Goal: Information Seeking & Learning: Find specific fact

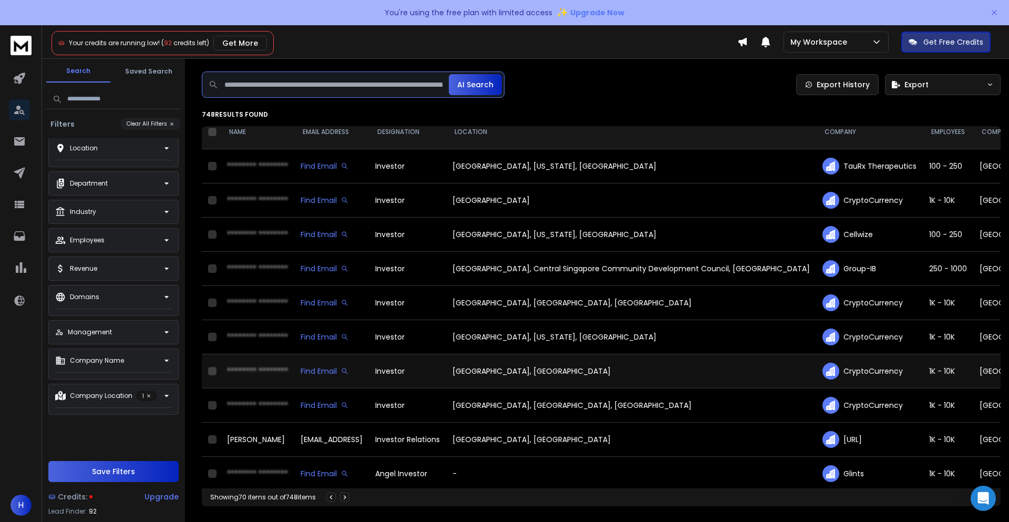
scroll to position [225, 0]
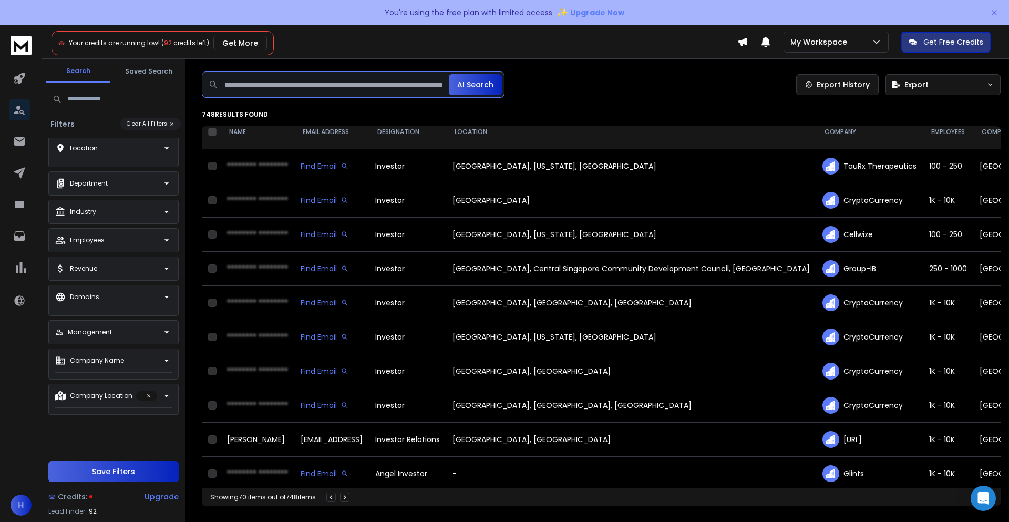
click at [346, 493] on icon at bounding box center [344, 497] width 8 height 8
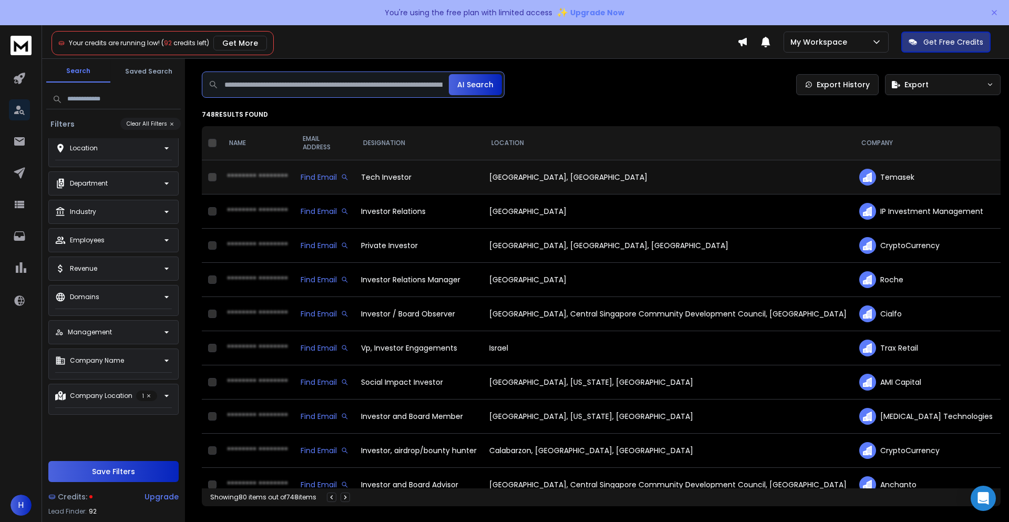
click at [325, 173] on div "Find Email" at bounding box center [324, 177] width 48 height 11
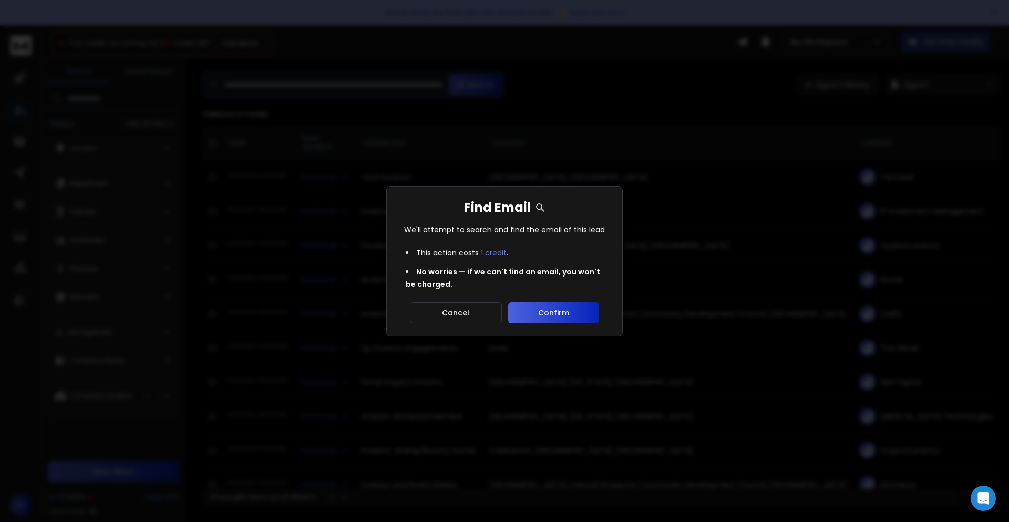
click at [582, 310] on button "Confirm" at bounding box center [553, 312] width 91 height 21
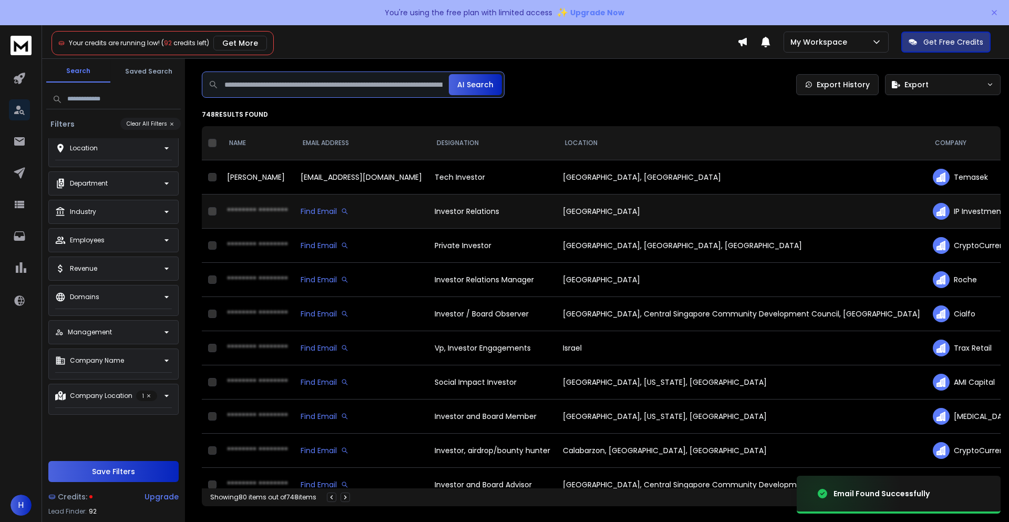
scroll to position [11, 0]
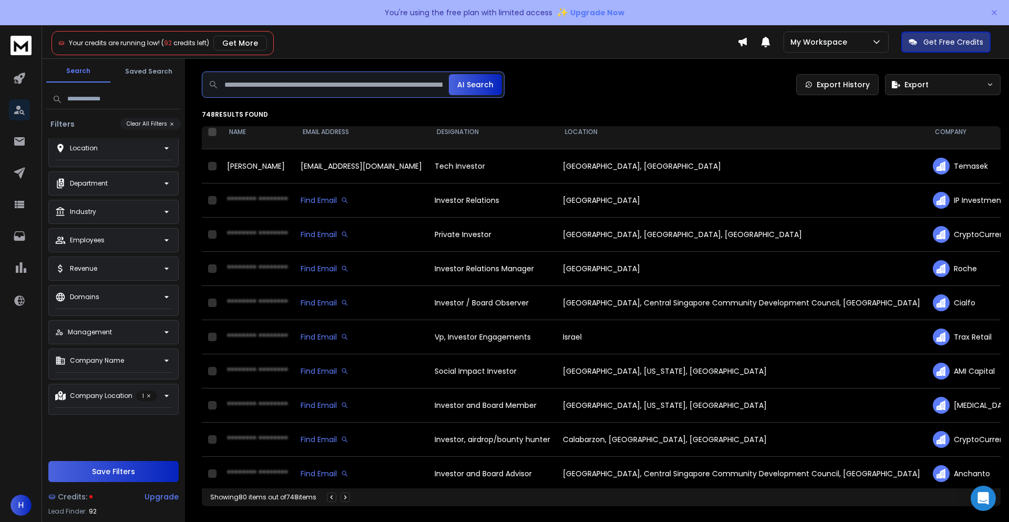
click at [112, 357] on p "Company Name" at bounding box center [97, 360] width 54 height 8
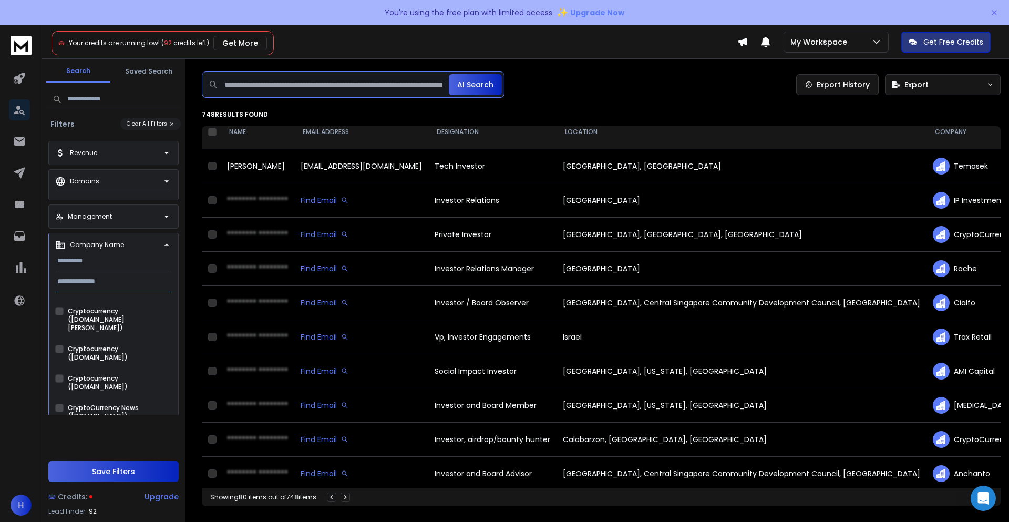
click at [91, 285] on input "**********" at bounding box center [113, 281] width 117 height 21
click at [120, 282] on input "**********" at bounding box center [113, 281] width 117 height 21
click at [81, 345] on label "Cryptocurrency ([DOMAIN_NAME])" at bounding box center [120, 353] width 104 height 17
click at [64, 345] on \(cryptocurrency\ "Cryptocurrency ([DOMAIN_NAME])" at bounding box center [59, 349] width 8 height 8
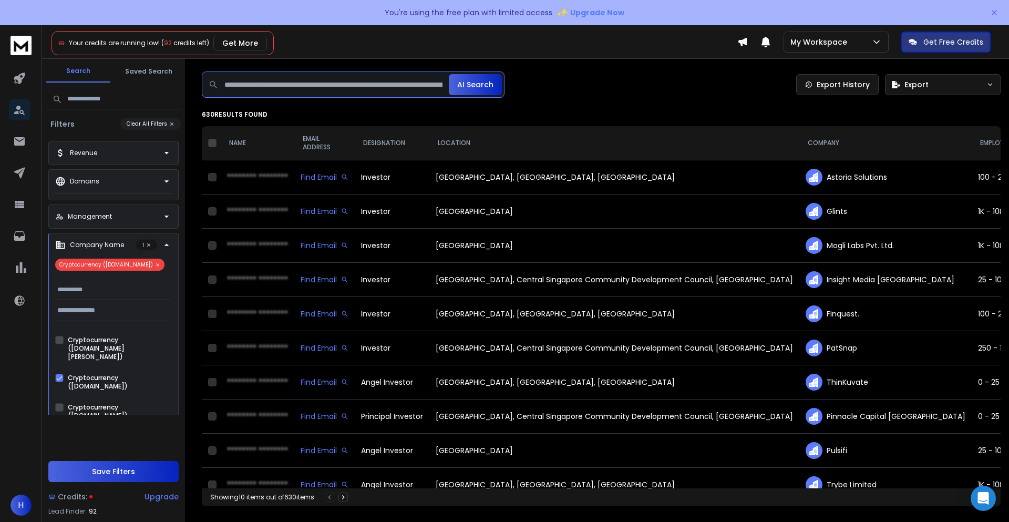
click at [162, 240] on icon at bounding box center [166, 245] width 11 height 11
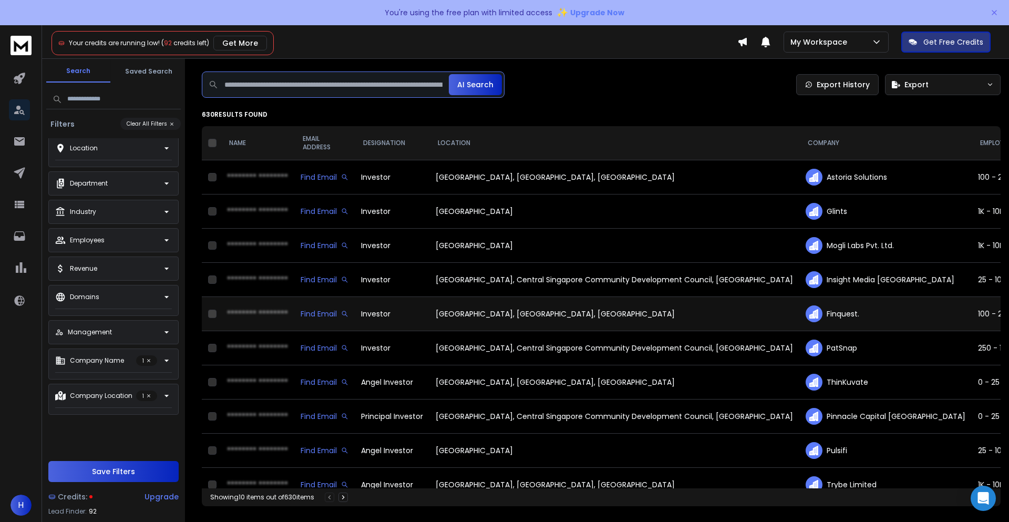
scroll to position [11, 0]
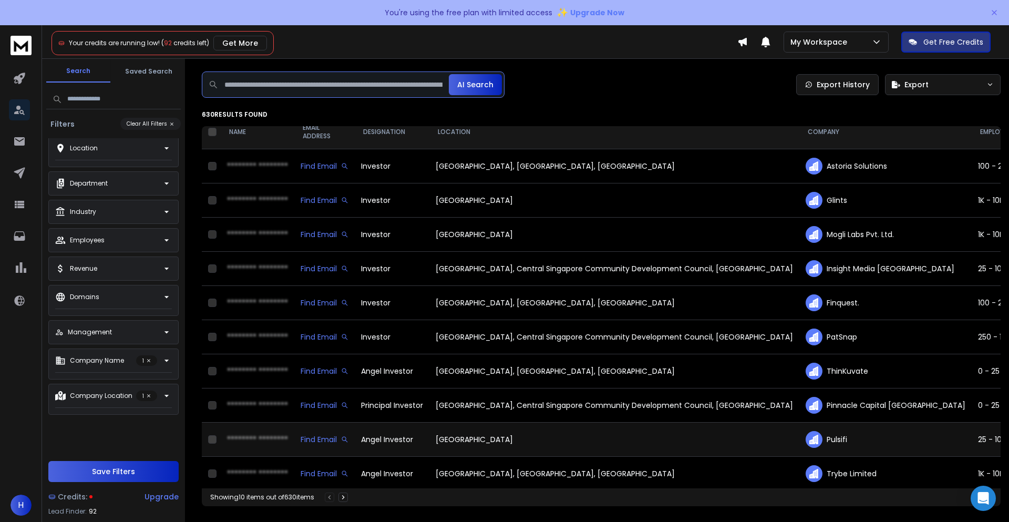
click at [328, 441] on div "Find Email" at bounding box center [324, 439] width 48 height 11
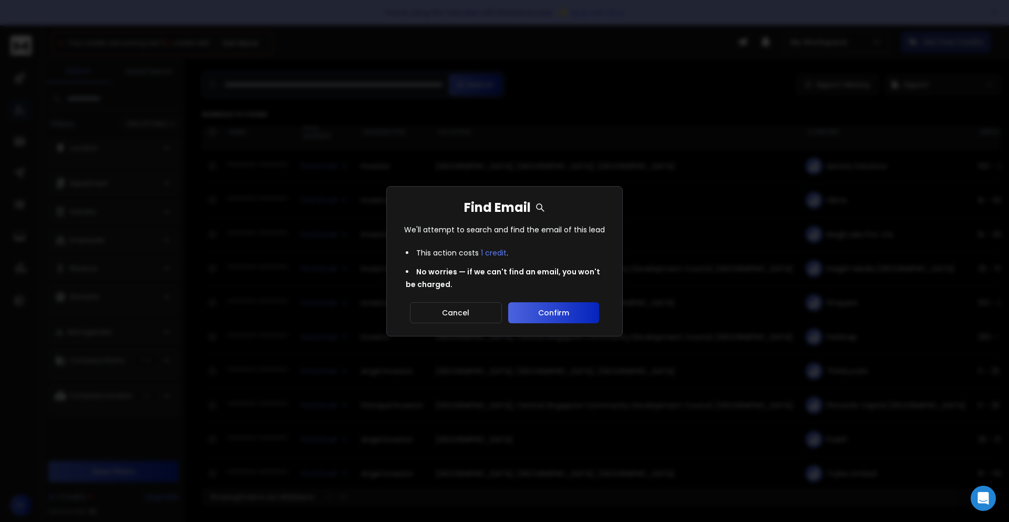
click at [550, 307] on button "Confirm" at bounding box center [553, 312] width 91 height 21
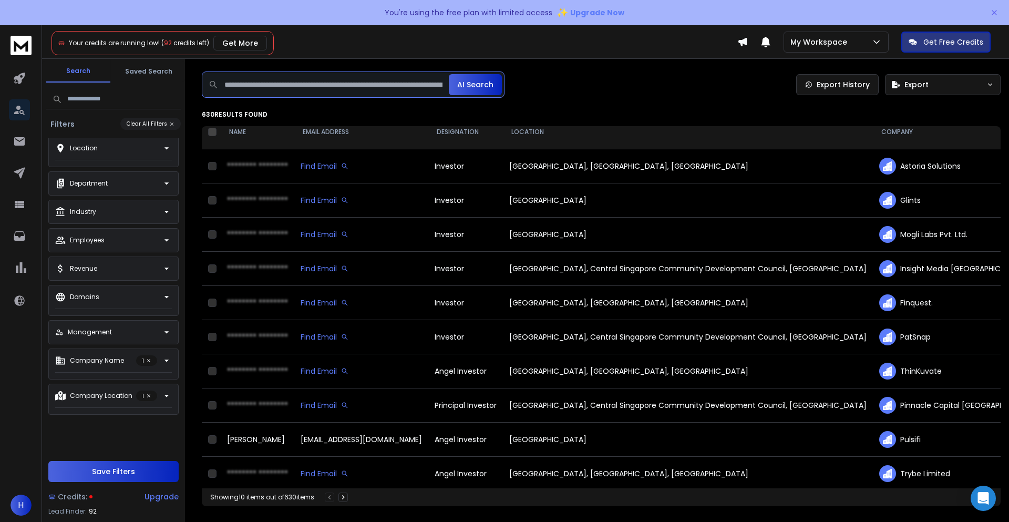
click at [370, 494] on div "Showing 10 items out of 630 items" at bounding box center [601, 497] width 798 height 18
click at [344, 495] on icon at bounding box center [343, 497] width 8 height 8
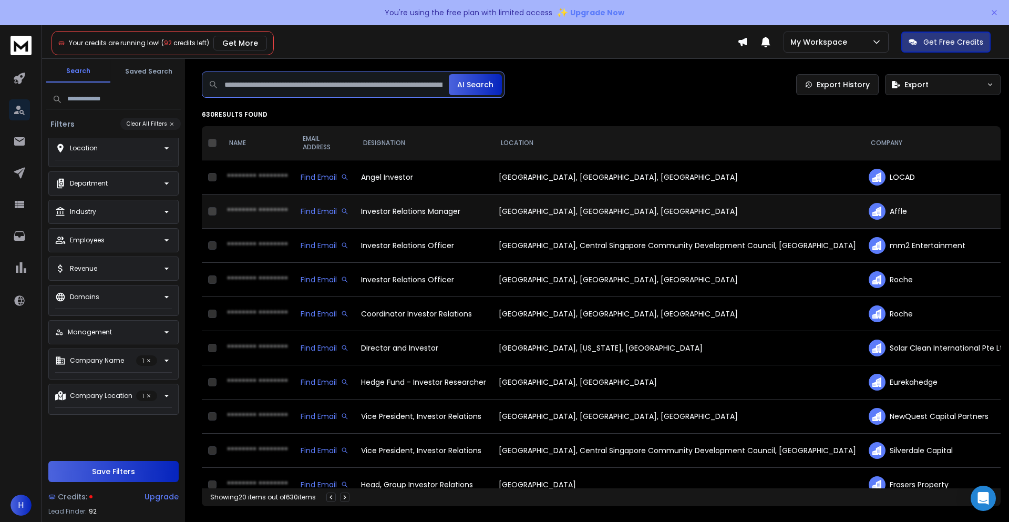
click at [317, 211] on div "Find Email" at bounding box center [324, 211] width 48 height 11
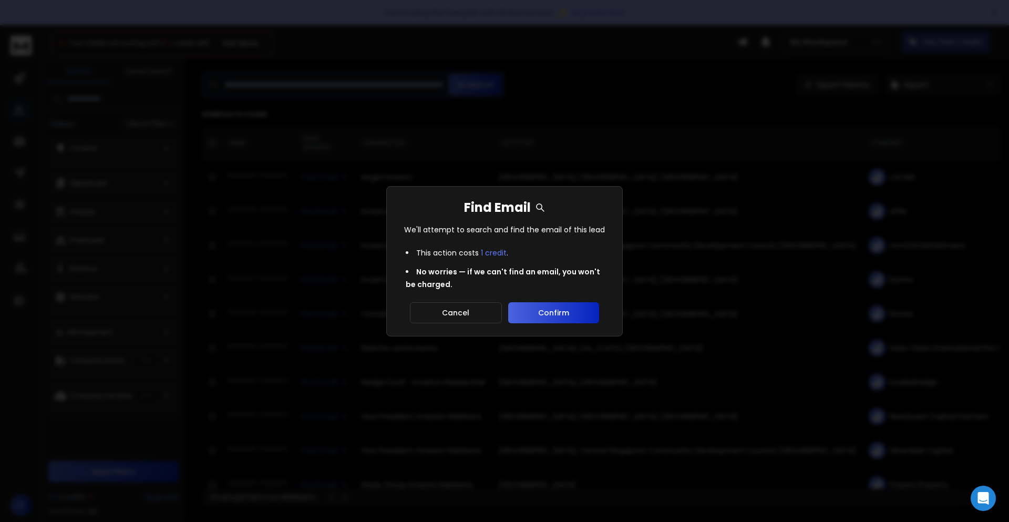
click at [532, 307] on button "Confirm" at bounding box center [553, 312] width 91 height 21
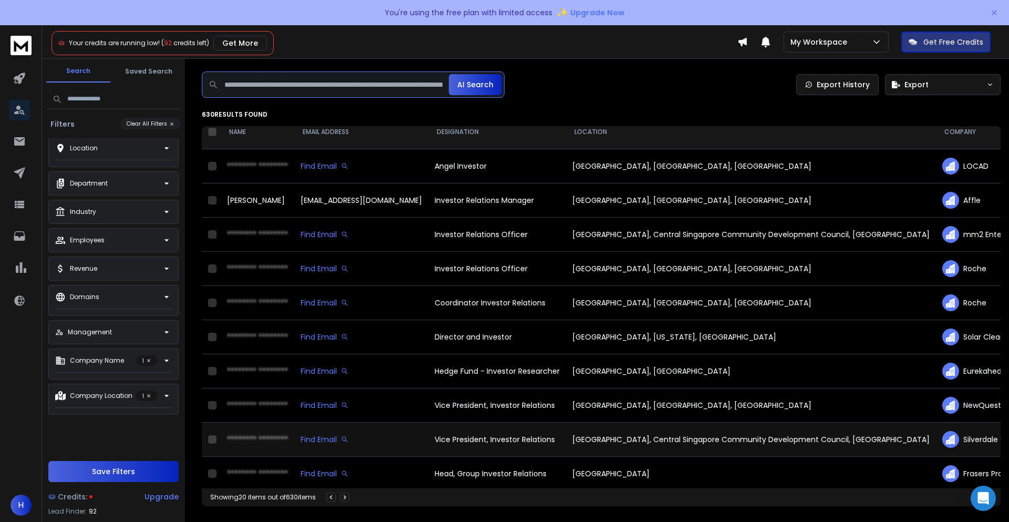
click at [328, 437] on div "Find Email" at bounding box center [360, 439] width 121 height 11
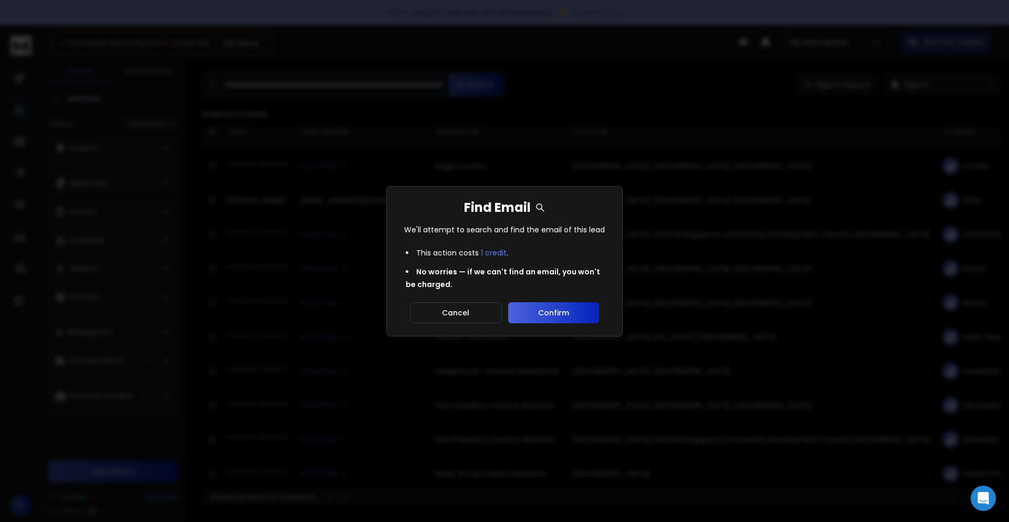
click at [541, 319] on button "Confirm" at bounding box center [553, 312] width 91 height 21
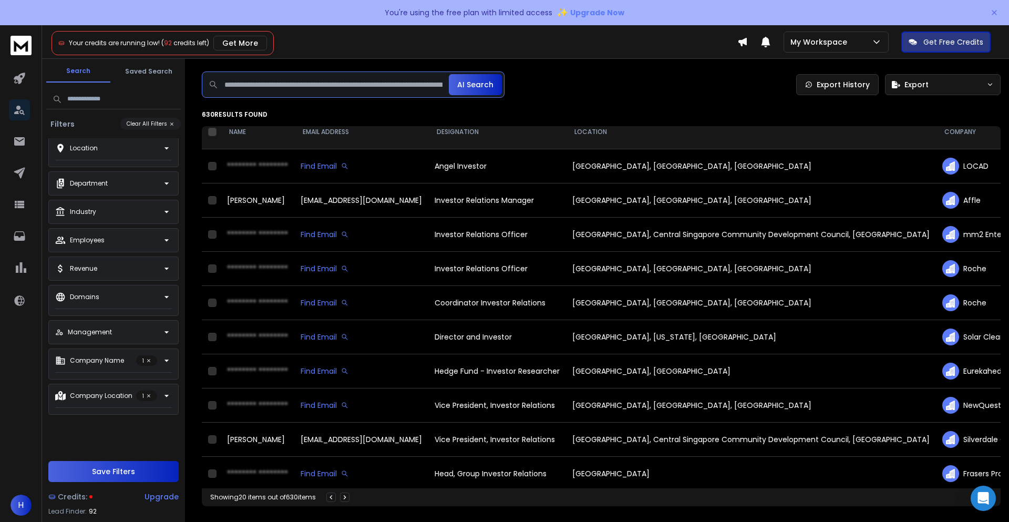
click at [344, 495] on icon at bounding box center [344, 497] width 8 height 8
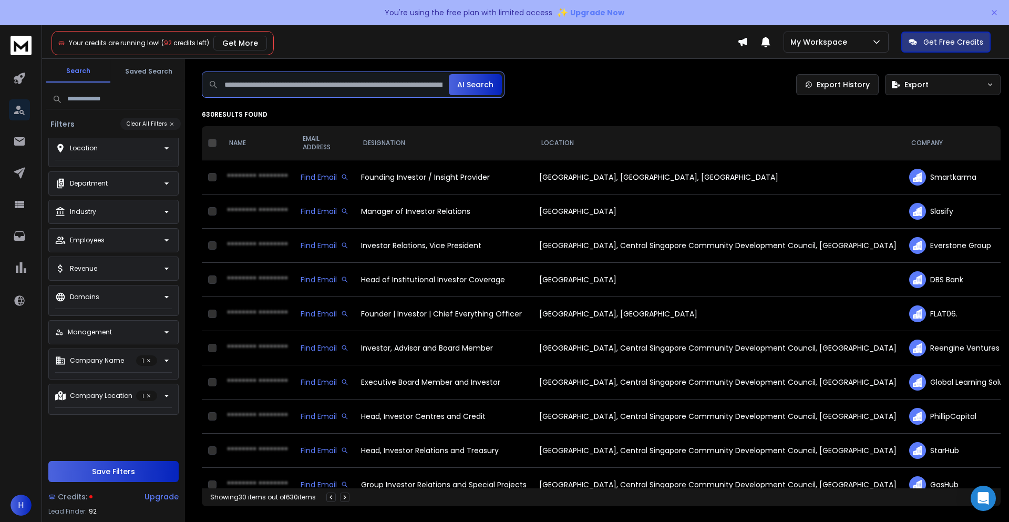
scroll to position [0, 0]
click at [85, 150] on p "Job Titles" at bounding box center [85, 150] width 30 height 8
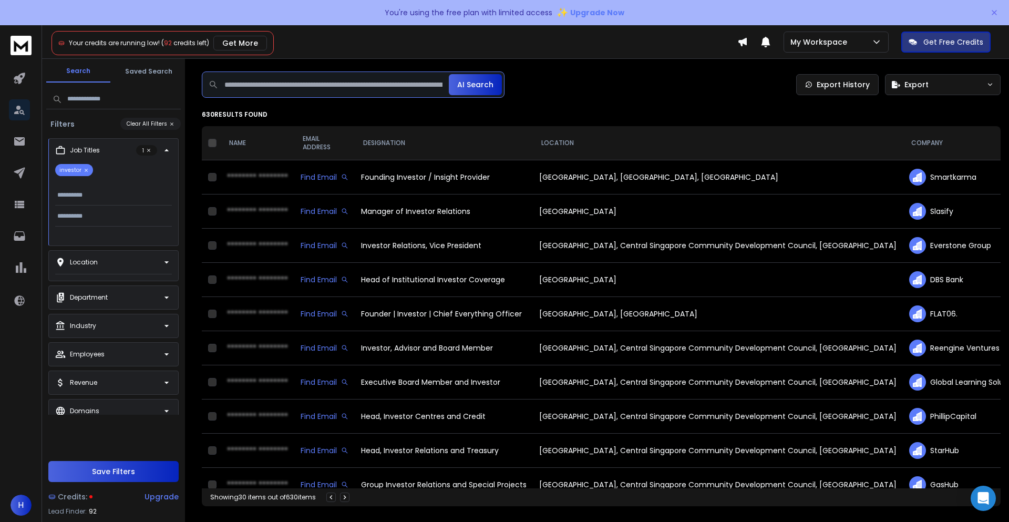
click at [84, 169] on icon at bounding box center [86, 170] width 5 height 5
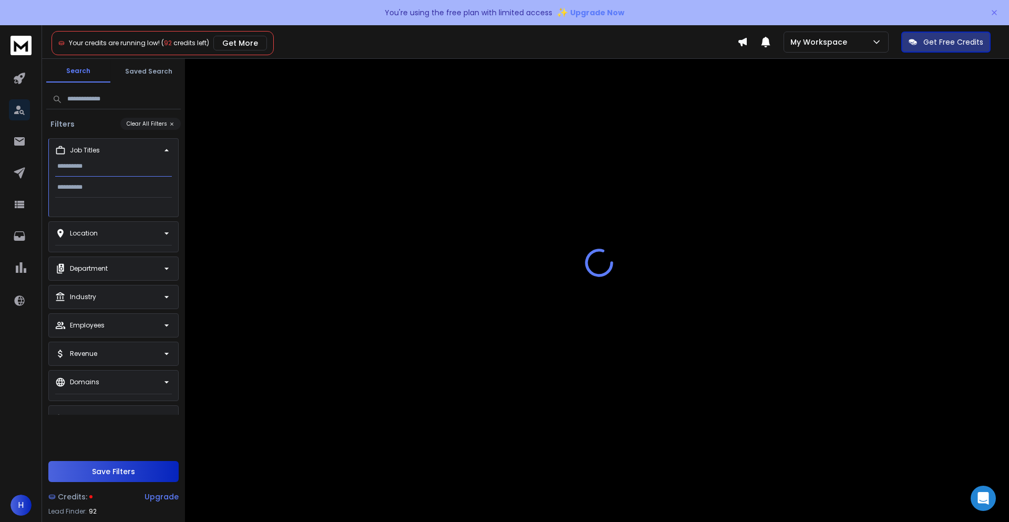
click at [69, 171] on input at bounding box center [113, 165] width 117 height 21
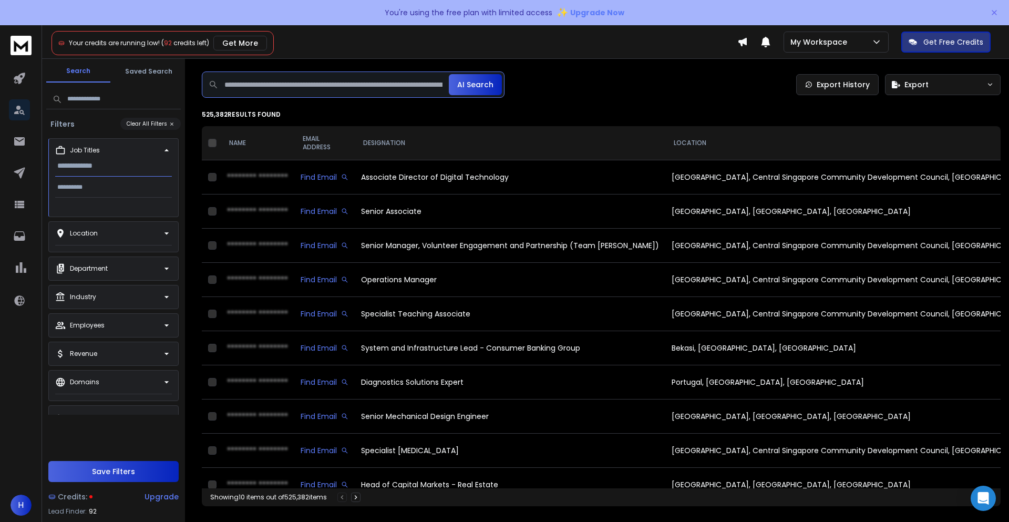
type input "**********"
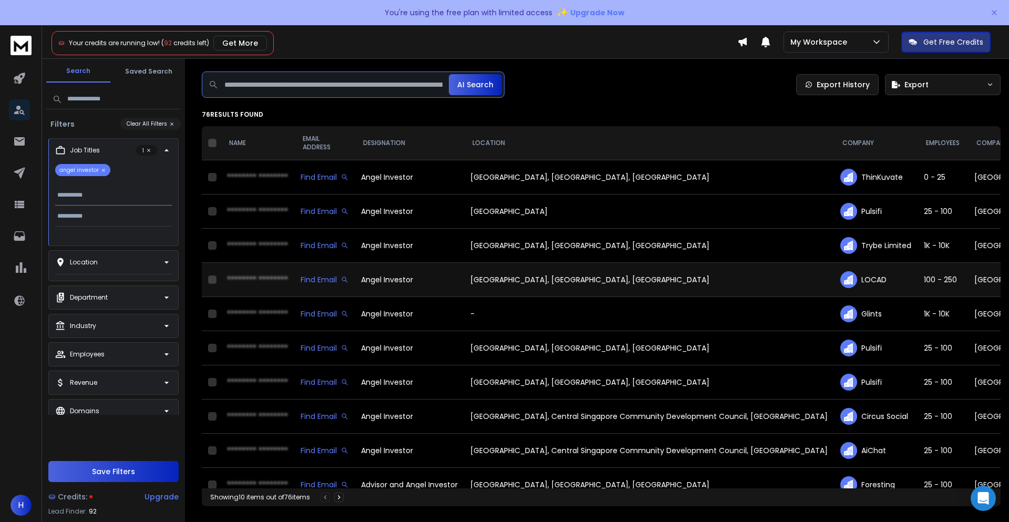
scroll to position [11, 0]
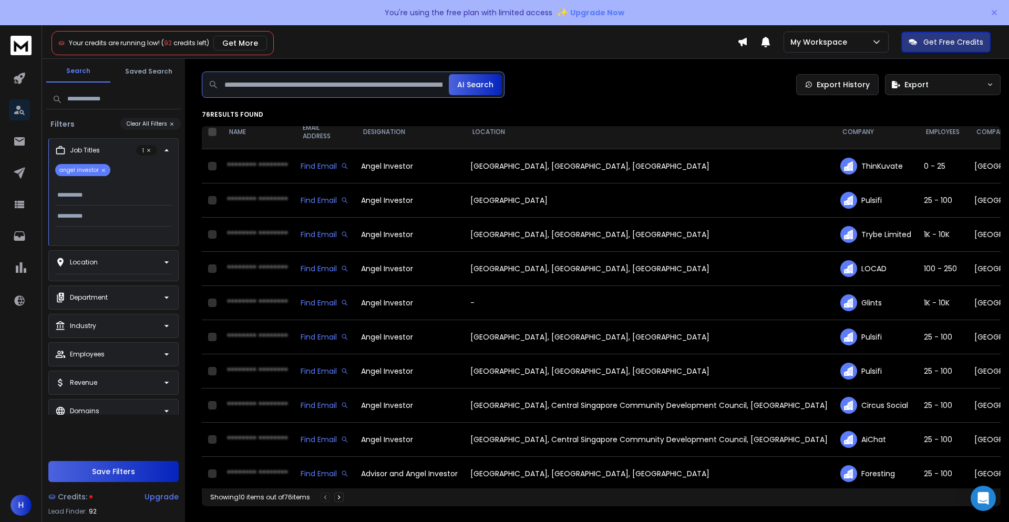
click at [340, 495] on icon at bounding box center [339, 497] width 3 height 4
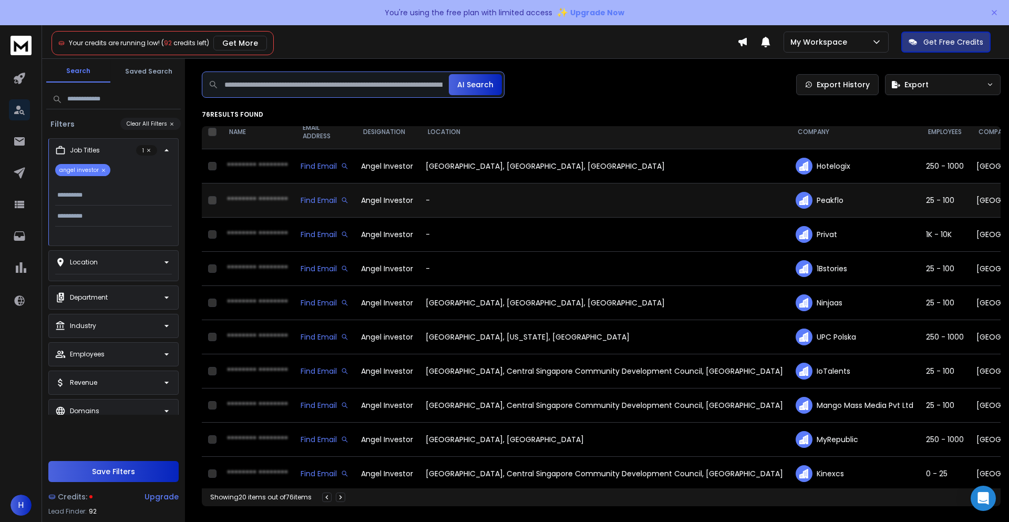
click at [336, 201] on div "Find Email" at bounding box center [324, 200] width 48 height 11
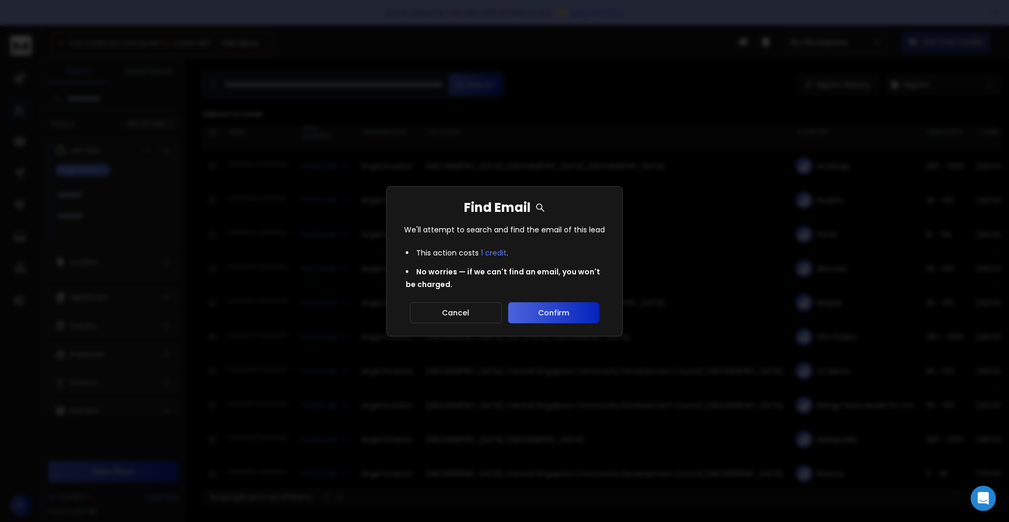
click at [535, 305] on button "Confirm" at bounding box center [553, 312] width 91 height 21
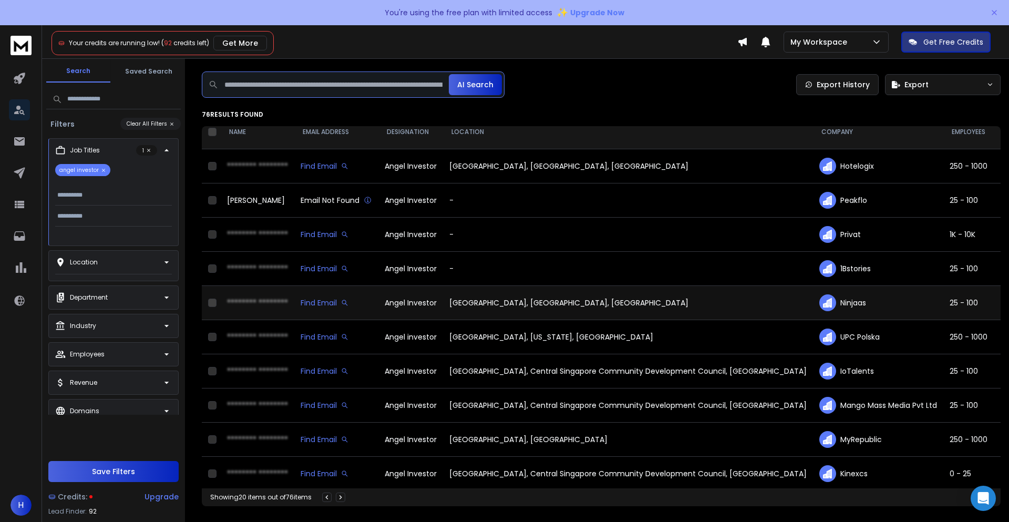
click at [340, 298] on div "Find Email" at bounding box center [335, 302] width 71 height 11
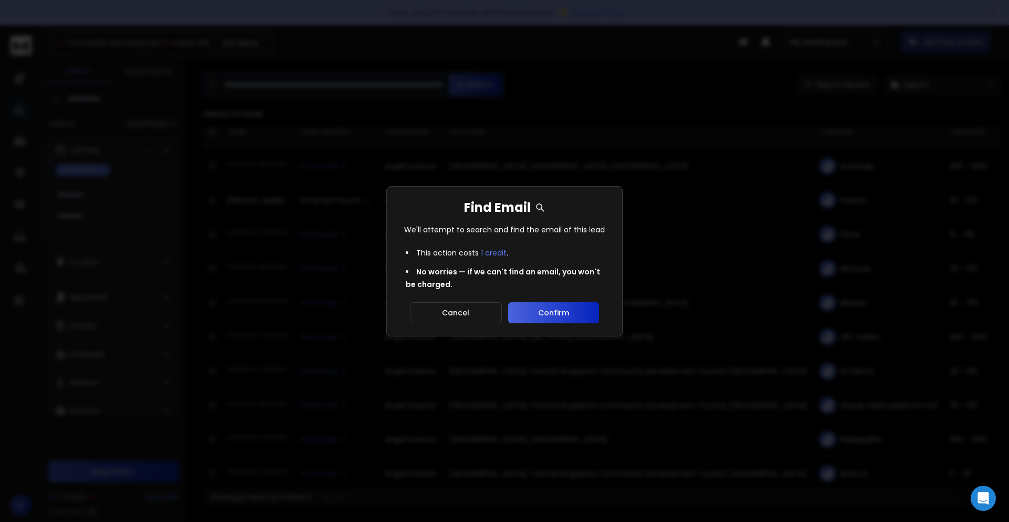
click at [546, 318] on button "Confirm" at bounding box center [553, 312] width 91 height 21
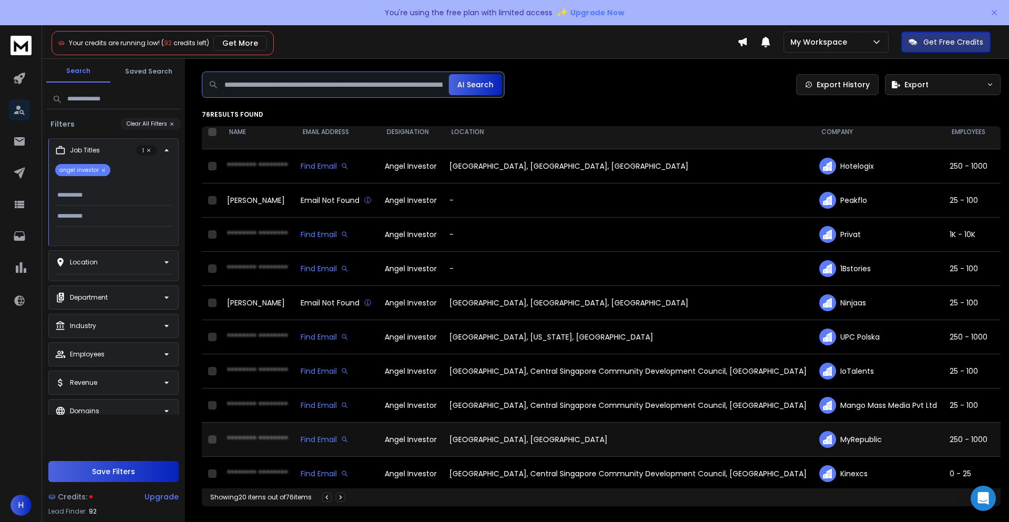
click at [325, 437] on div "Find Email" at bounding box center [335, 439] width 71 height 11
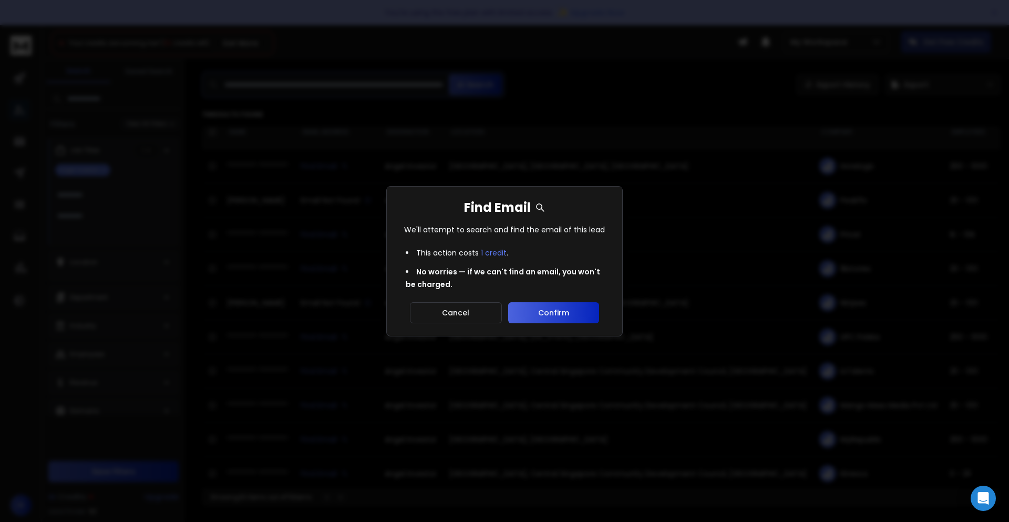
click at [542, 306] on button "Confirm" at bounding box center [553, 312] width 91 height 21
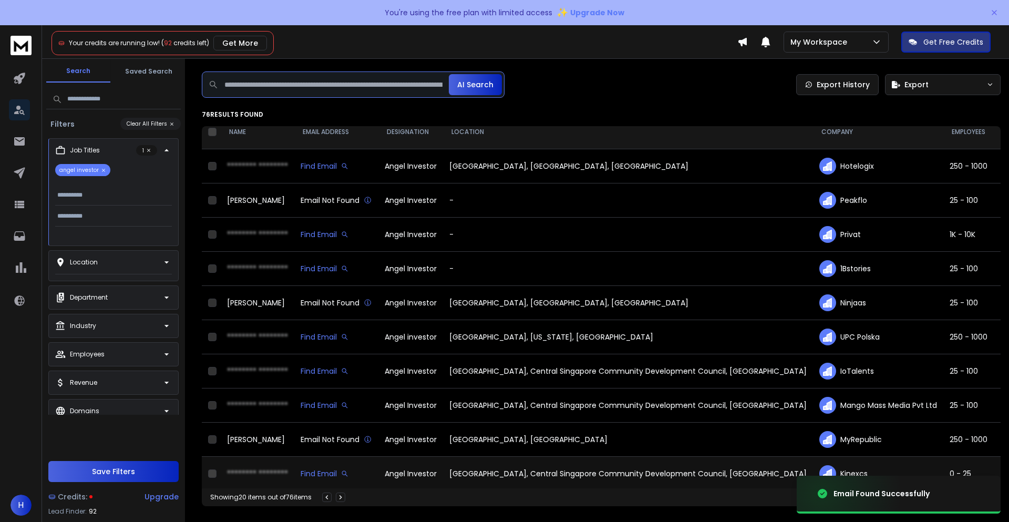
click at [340, 476] on div "Find Email" at bounding box center [335, 473] width 71 height 11
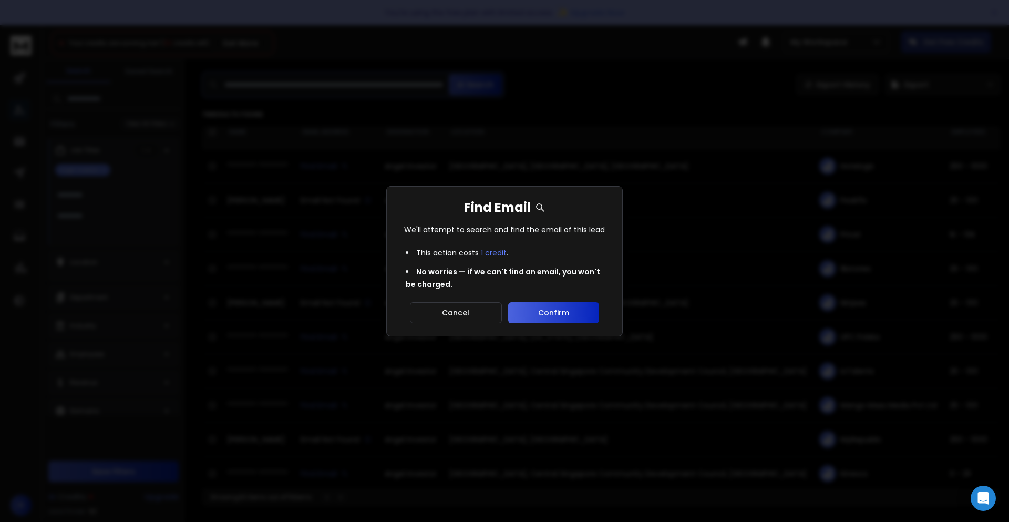
click at [531, 317] on button "Confirm" at bounding box center [553, 312] width 91 height 21
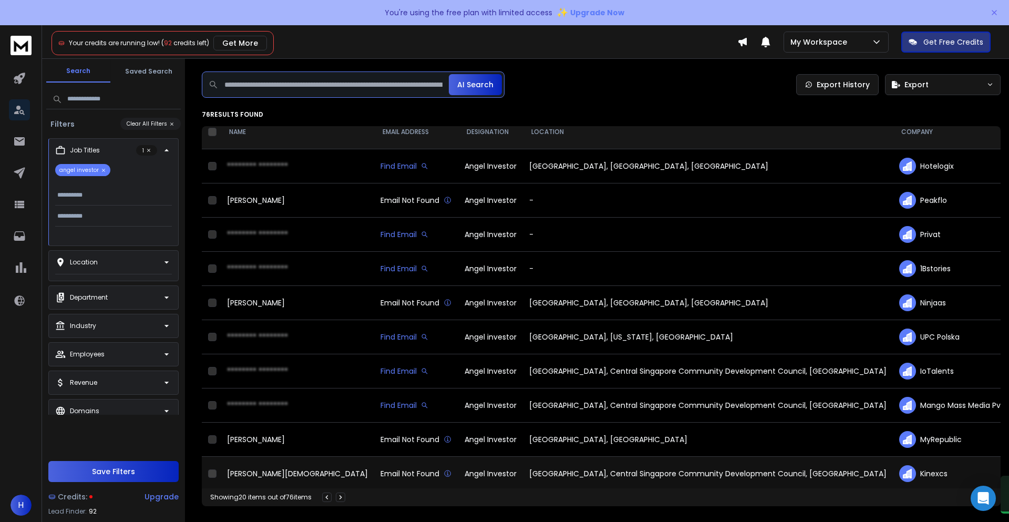
click at [458, 464] on td "Angel Investor" at bounding box center [490, 473] width 65 height 34
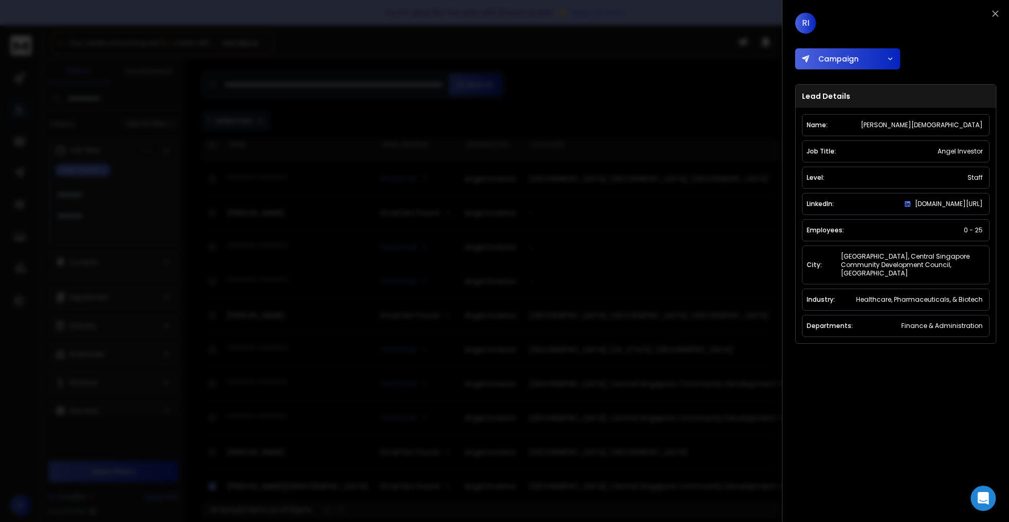
click at [937, 203] on span "[DOMAIN_NAME][URL]" at bounding box center [949, 204] width 68 height 8
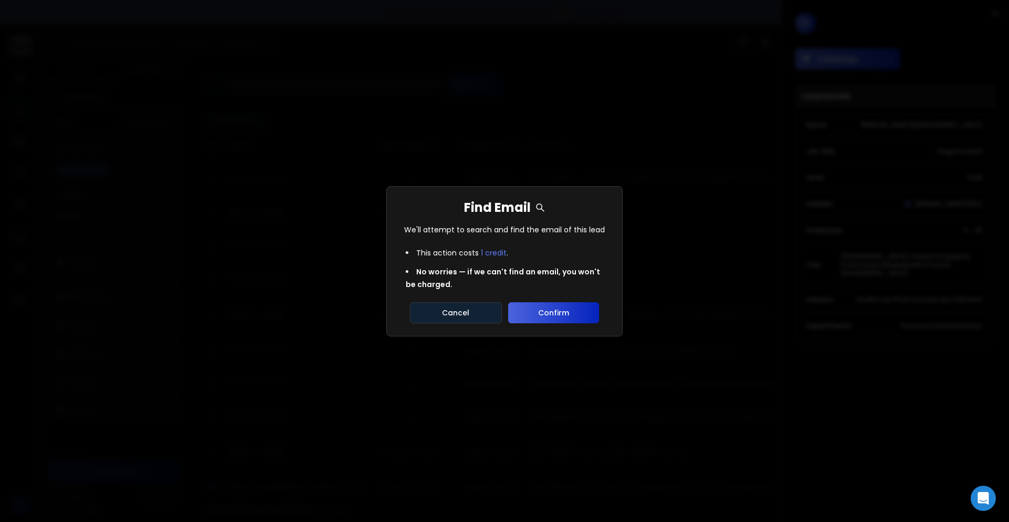
click at [459, 310] on button "Cancel" at bounding box center [456, 312] width 92 height 21
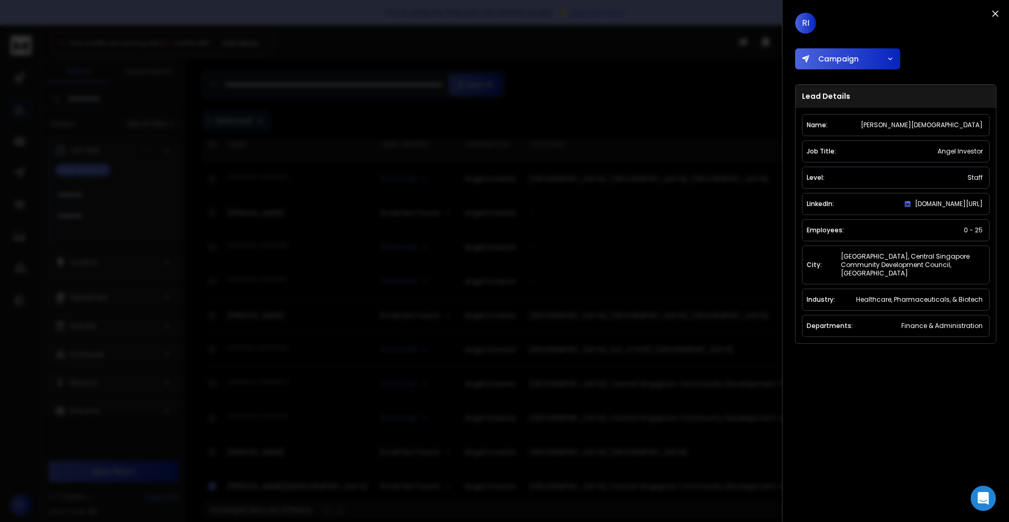
click at [994, 14] on icon "button" at bounding box center [994, 13] width 5 height 5
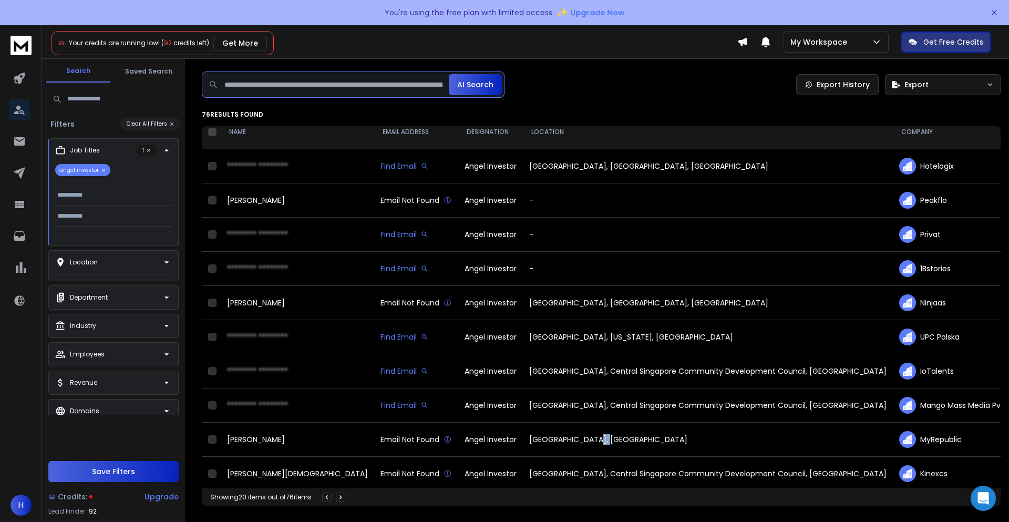
click at [992, 13] on icon "Close notification" at bounding box center [994, 12] width 8 height 8
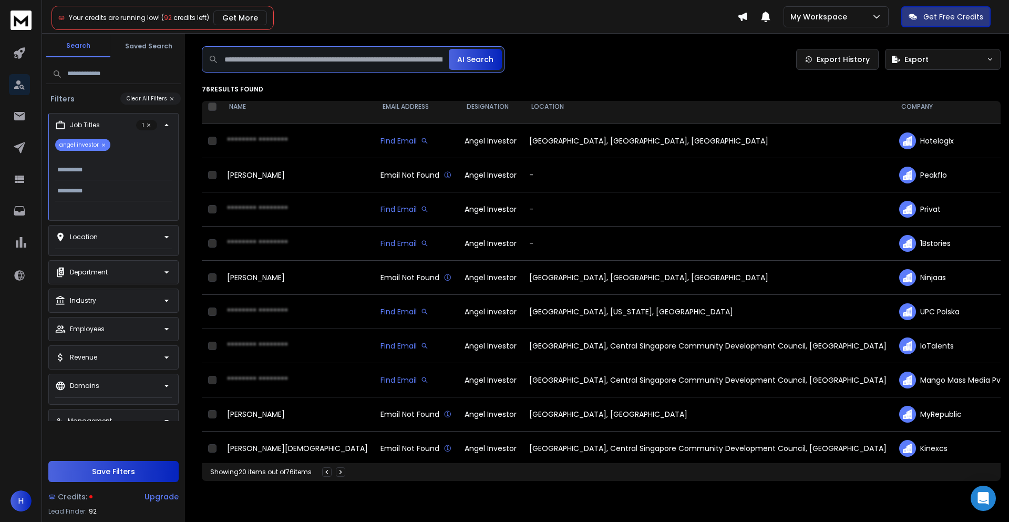
click at [526, 468] on div "Showing 20 items out of 76 items" at bounding box center [601, 472] width 798 height 18
click at [345, 470] on icon at bounding box center [340, 472] width 8 height 8
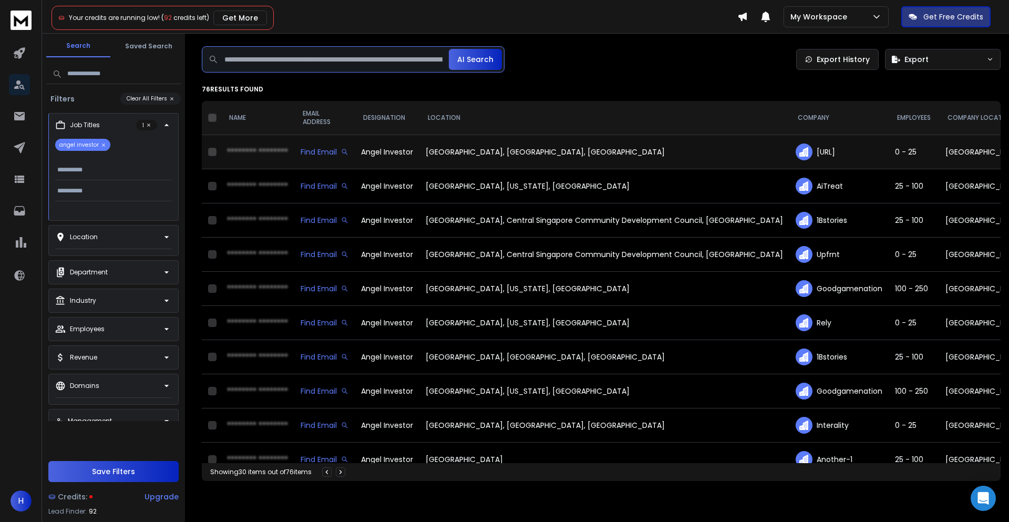
click at [316, 152] on div "Find Email" at bounding box center [324, 152] width 48 height 11
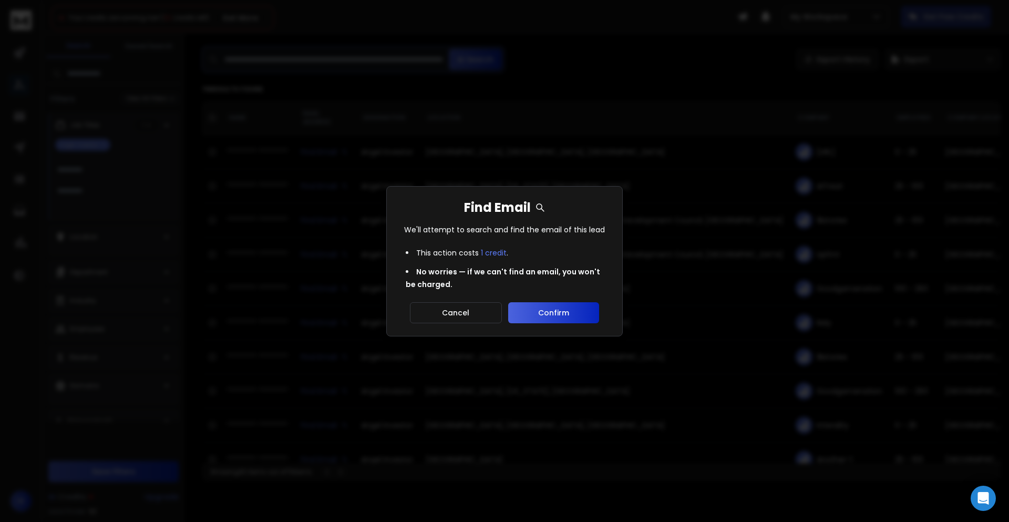
click at [554, 308] on button "Confirm" at bounding box center [553, 312] width 91 height 21
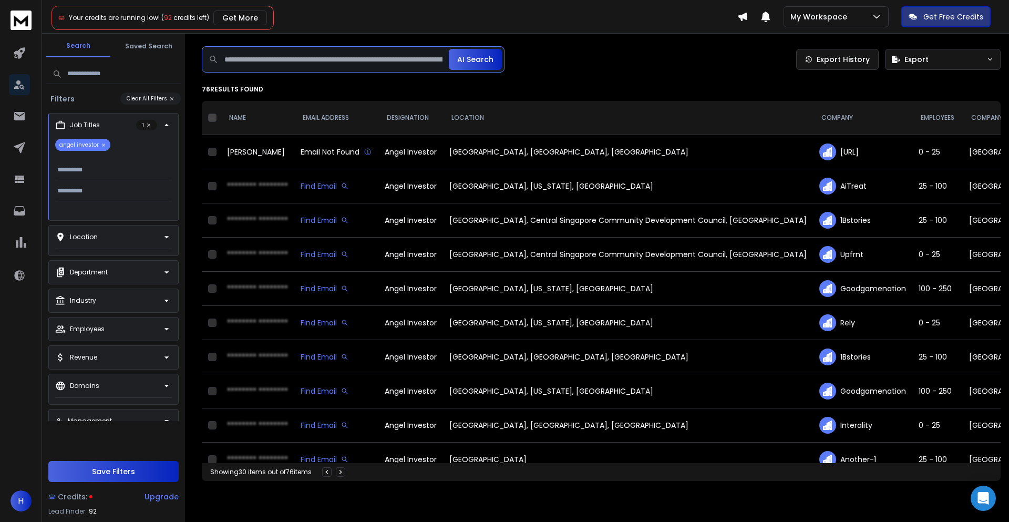
click at [101, 144] on icon at bounding box center [103, 144] width 5 height 5
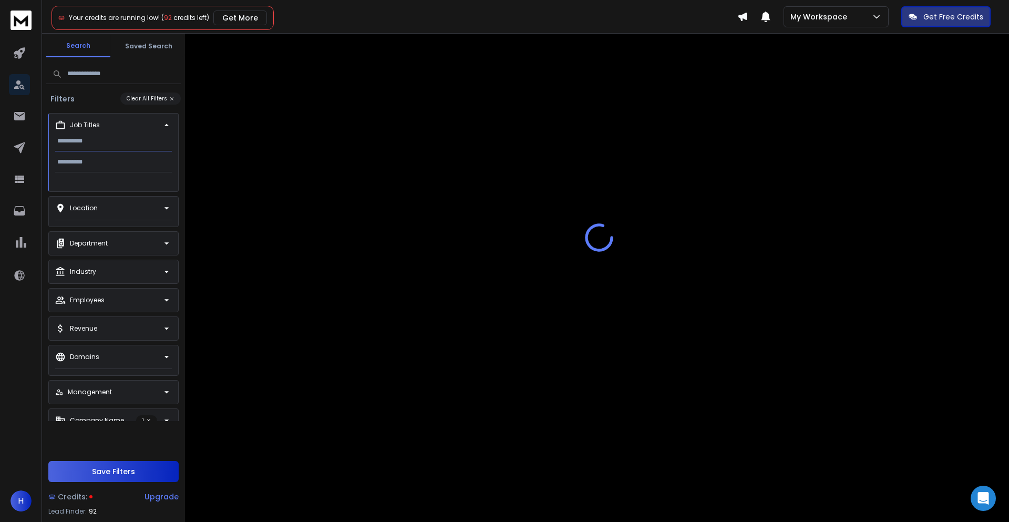
click at [76, 149] on input at bounding box center [113, 140] width 117 height 21
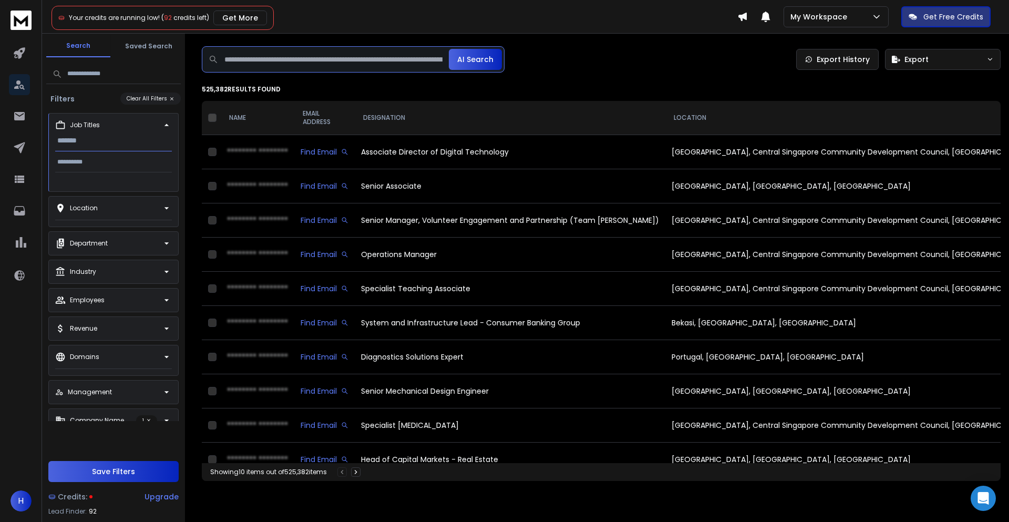
type input "********"
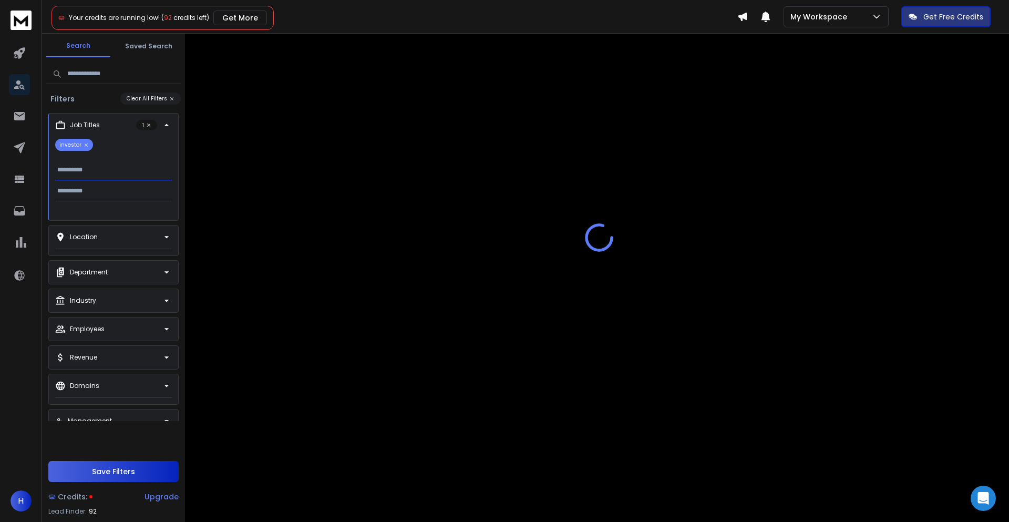
scroll to position [82, 0]
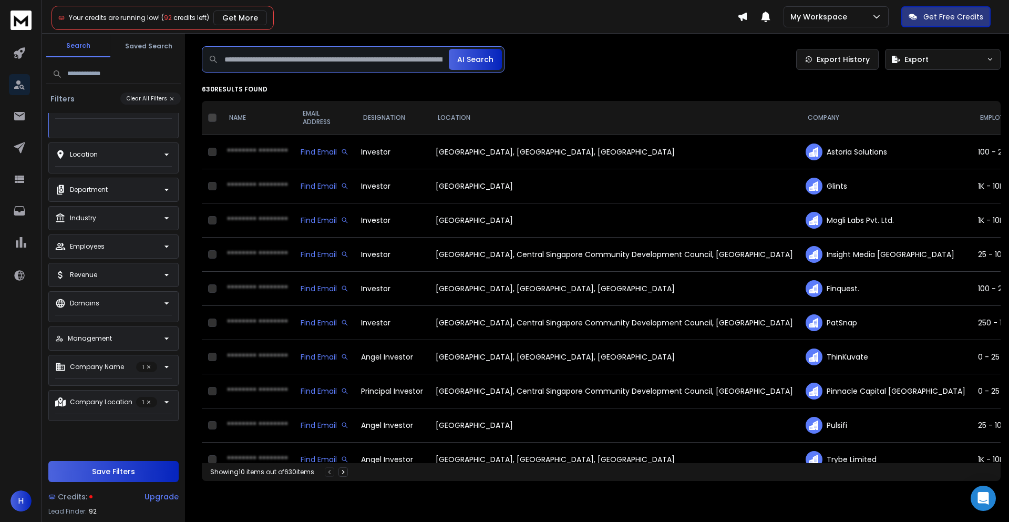
click at [98, 365] on p "Company Name" at bounding box center [97, 366] width 54 height 8
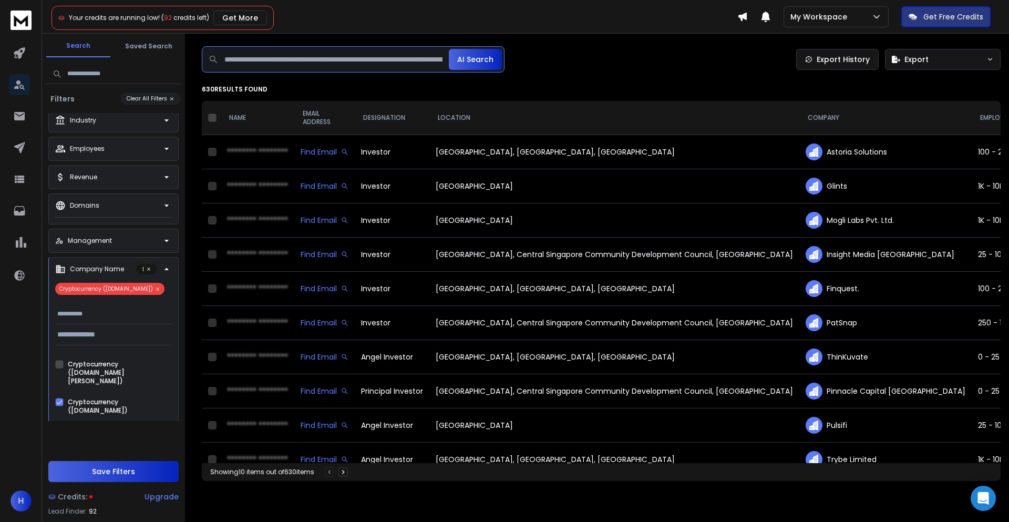
scroll to position [224, 0]
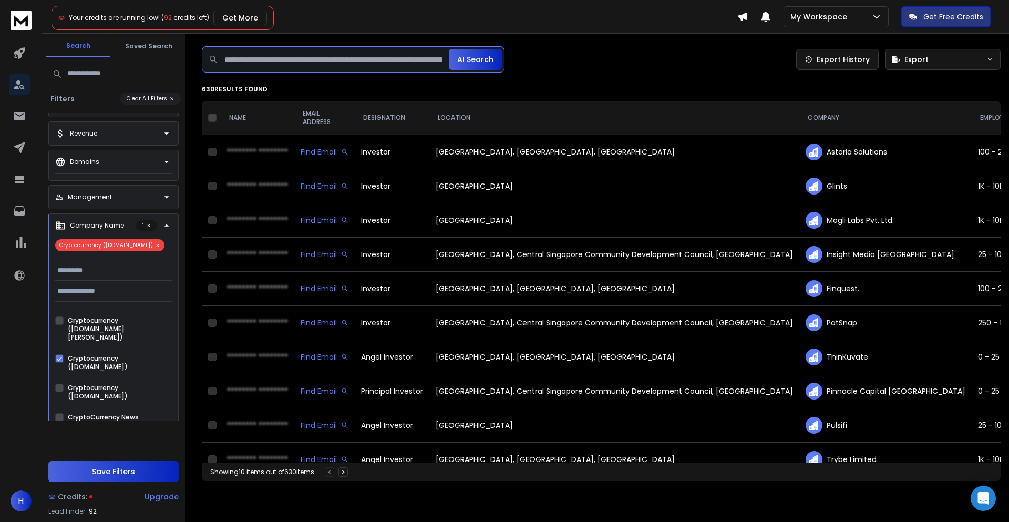
click at [160, 245] on icon at bounding box center [157, 245] width 5 height 5
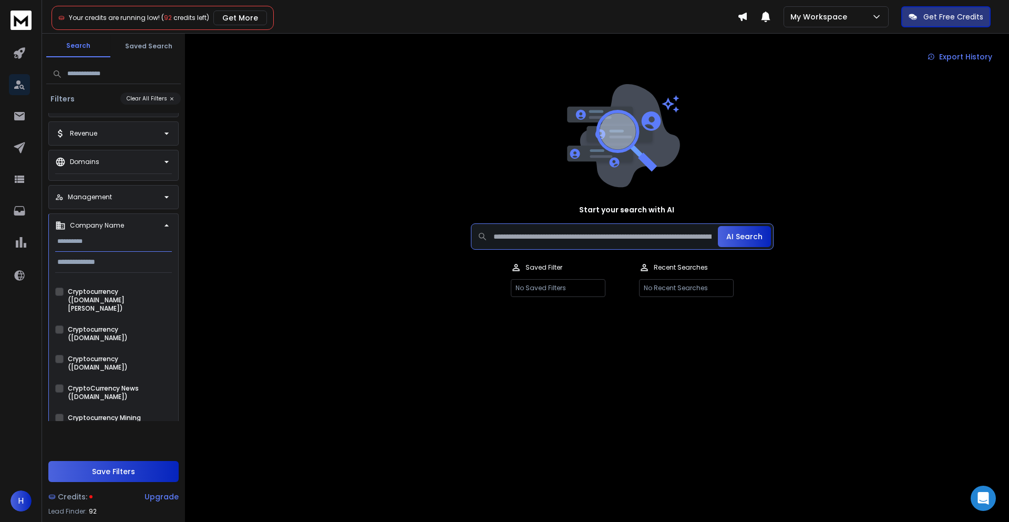
click at [103, 245] on input at bounding box center [113, 241] width 117 height 21
type input "**********"
click at [89, 315] on div "Stanford Angels & Entrepreneurs ([DOMAIN_NAME])" at bounding box center [113, 329] width 117 height 38
click at [59, 322] on \(stanfordaande\ "Stanford Angels & Entrepreneurs ([DOMAIN_NAME])" at bounding box center [59, 321] width 8 height 8
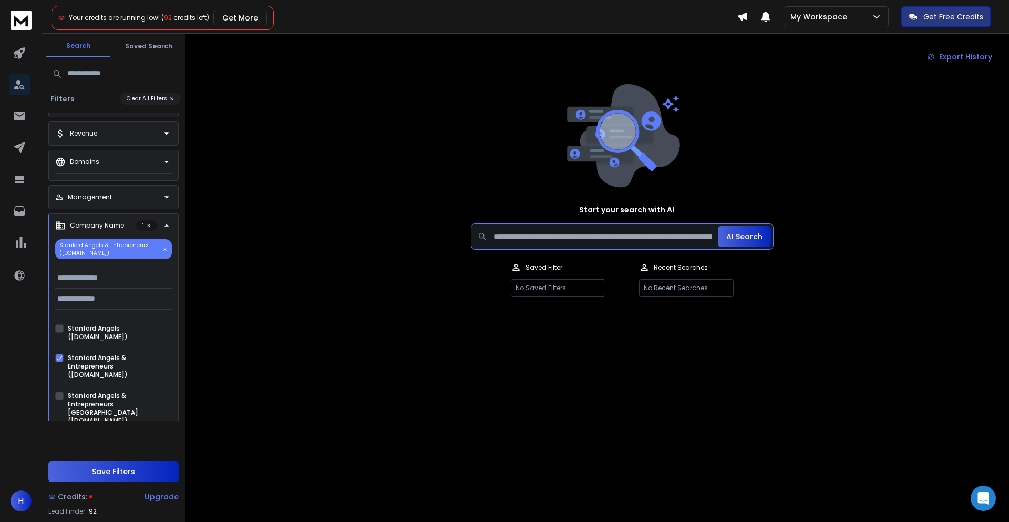
click at [166, 227] on icon at bounding box center [166, 225] width 11 height 11
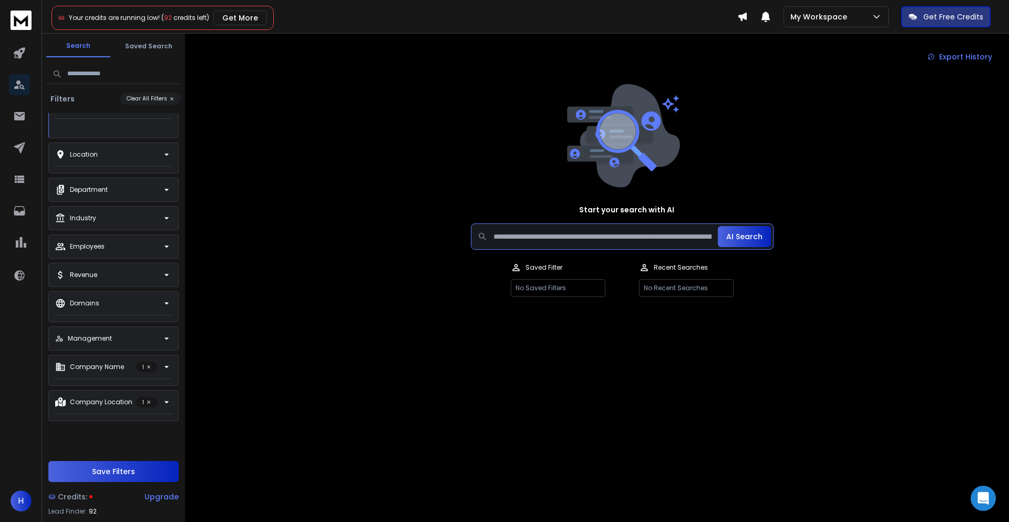
click at [116, 409] on div "Company Location 1" at bounding box center [113, 405] width 130 height 31
click at [146, 400] on icon at bounding box center [148, 401] width 5 height 5
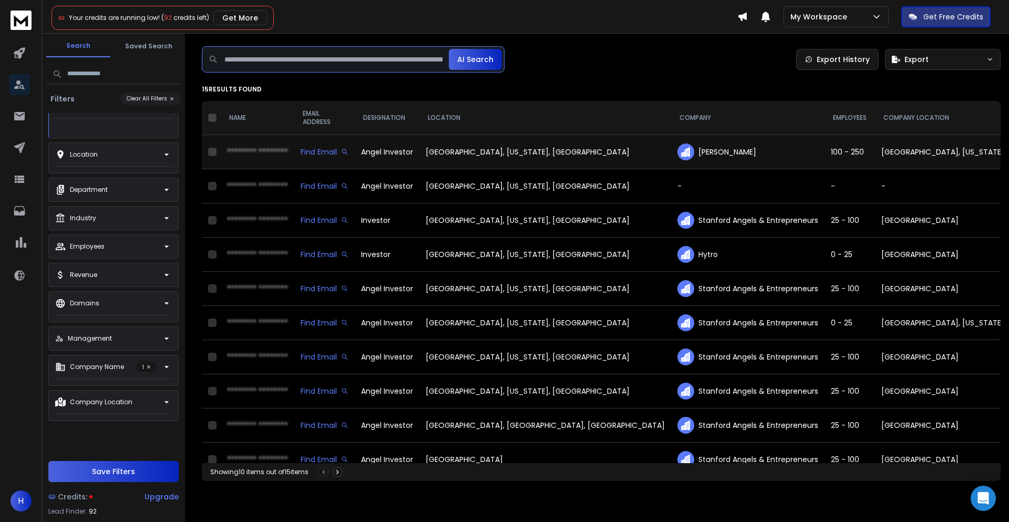
click at [324, 152] on div "Find Email" at bounding box center [324, 152] width 48 height 11
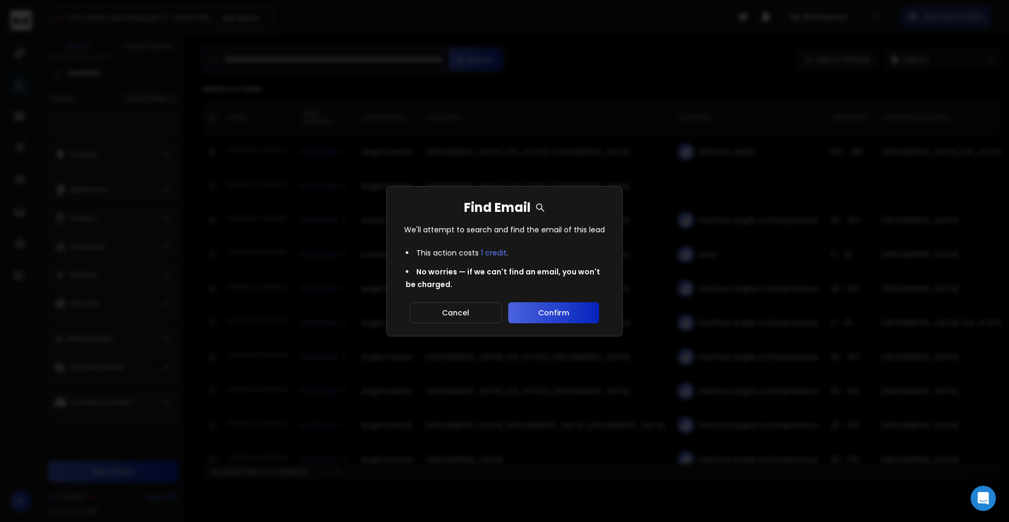
click at [541, 306] on button "Confirm" at bounding box center [553, 312] width 91 height 21
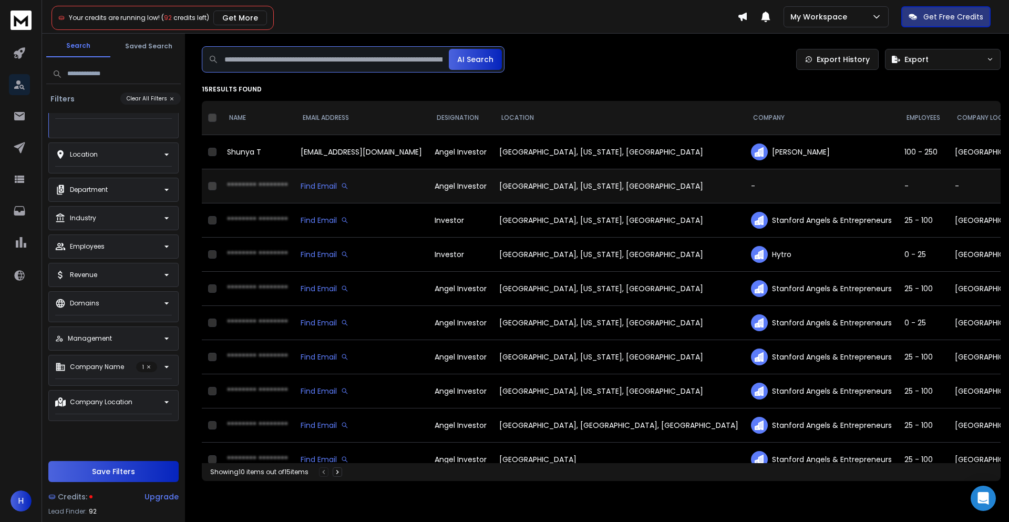
click at [308, 184] on div "Find Email" at bounding box center [360, 186] width 121 height 11
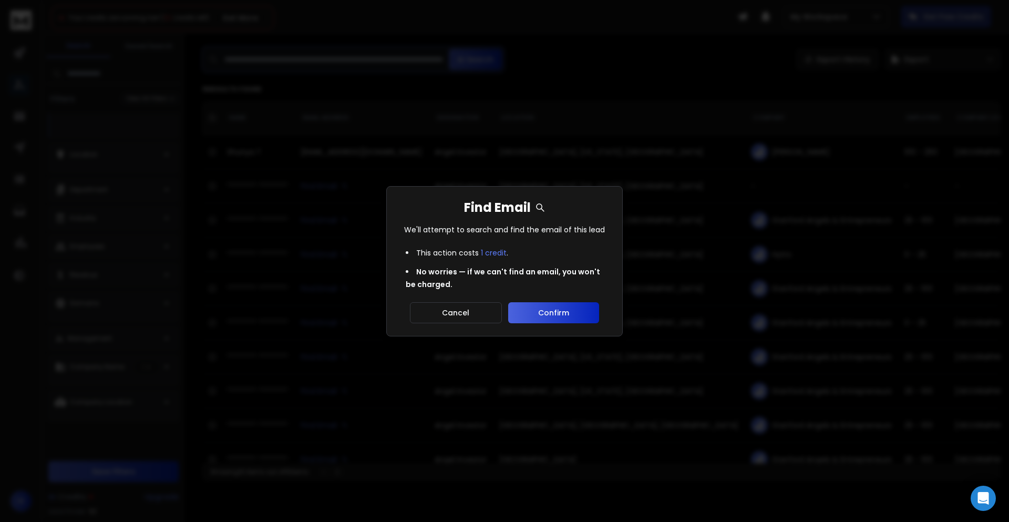
click at [568, 309] on button "Confirm" at bounding box center [553, 312] width 91 height 21
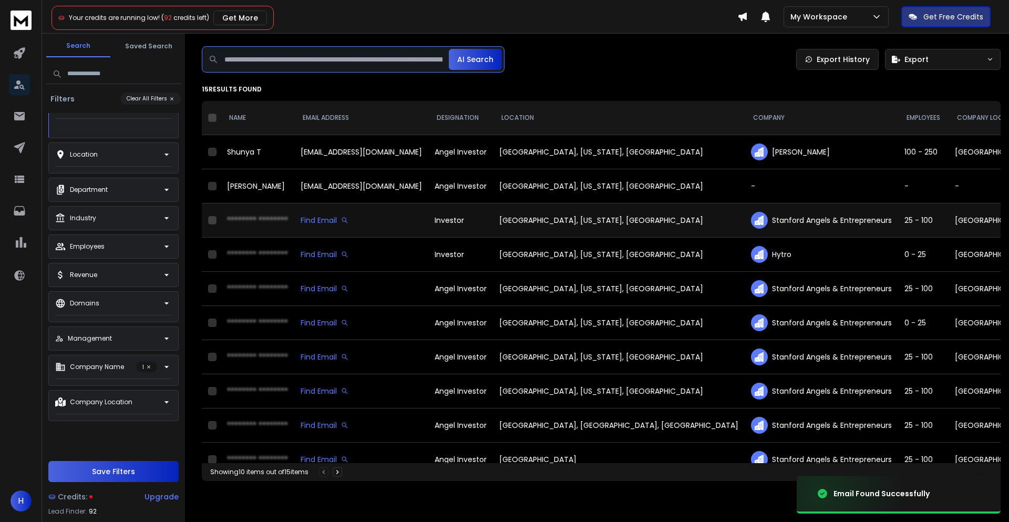
scroll to position [11, 0]
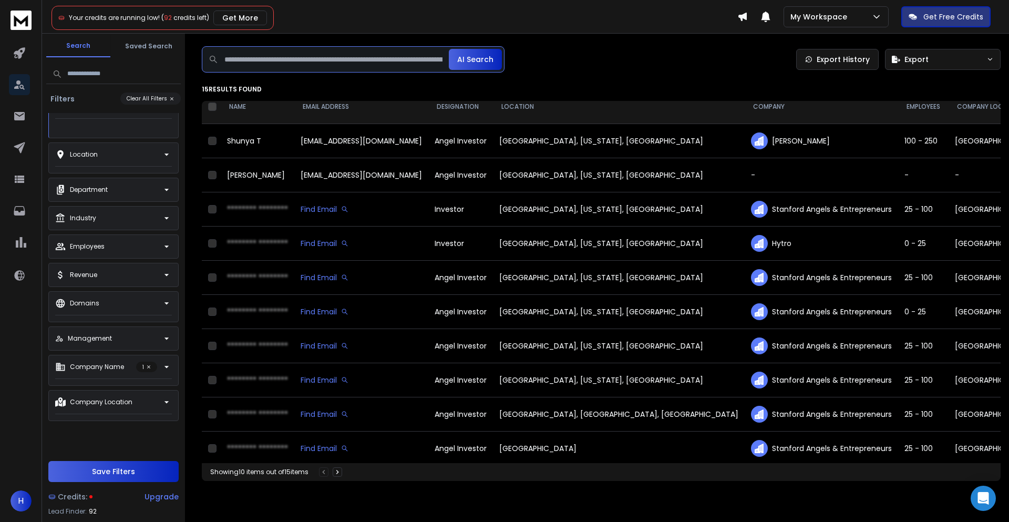
click at [337, 472] on icon at bounding box center [337, 472] width 8 height 8
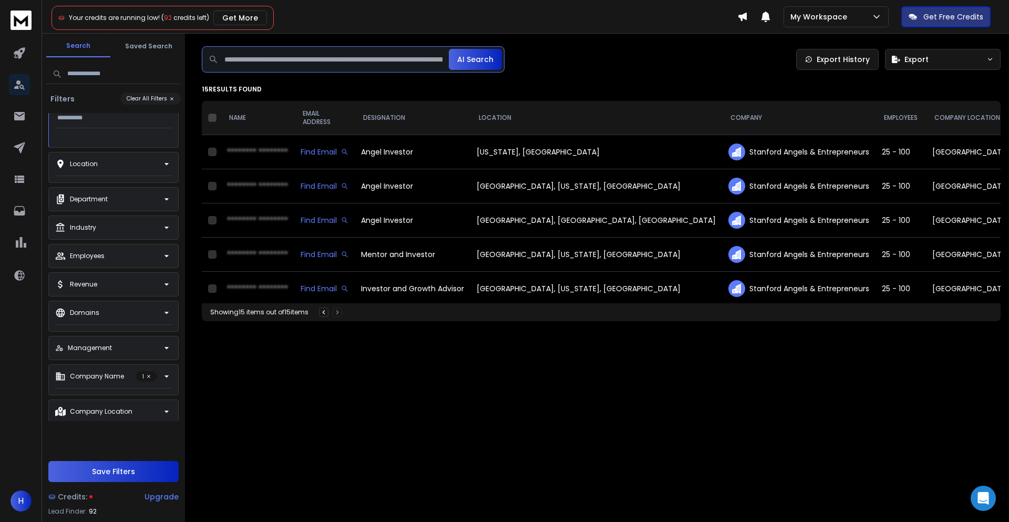
click at [110, 375] on p "Company Name" at bounding box center [97, 376] width 54 height 8
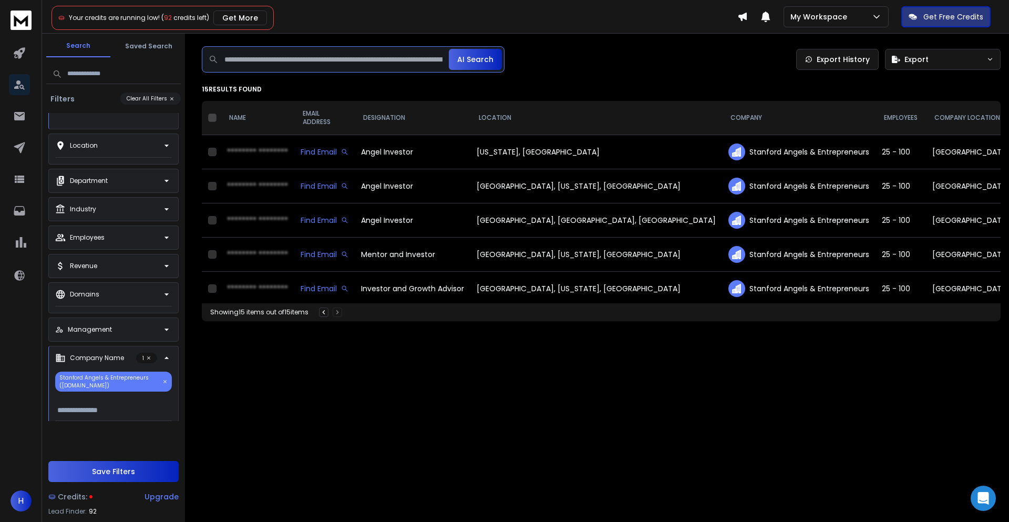
scroll to position [318, 0]
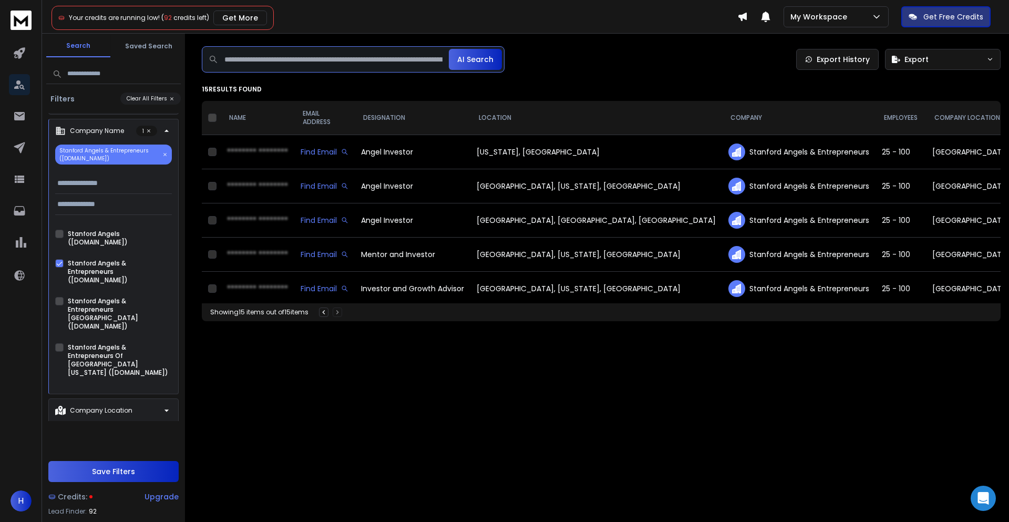
click at [162, 153] on icon at bounding box center [164, 154] width 5 height 5
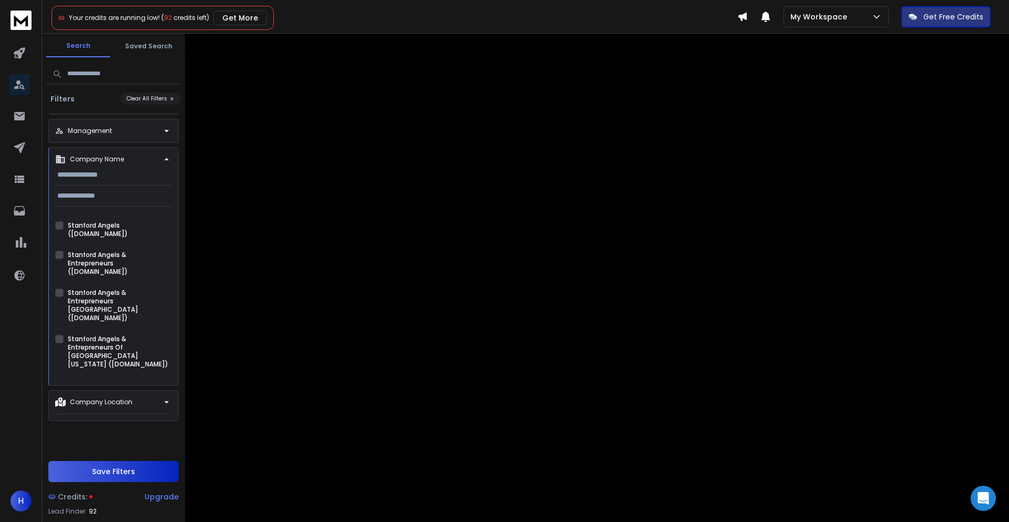
scroll to position [282, 0]
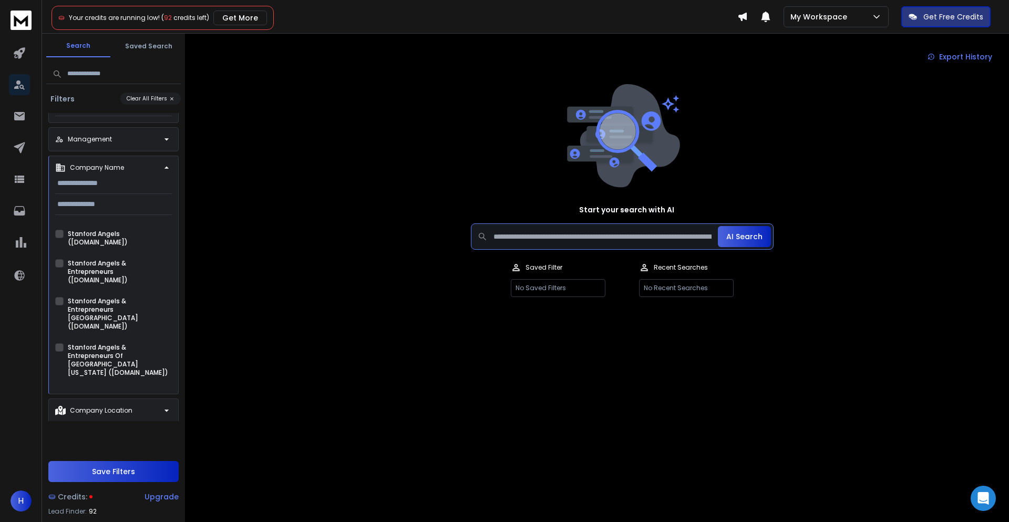
click at [138, 167] on div "Company Name" at bounding box center [113, 167] width 117 height 11
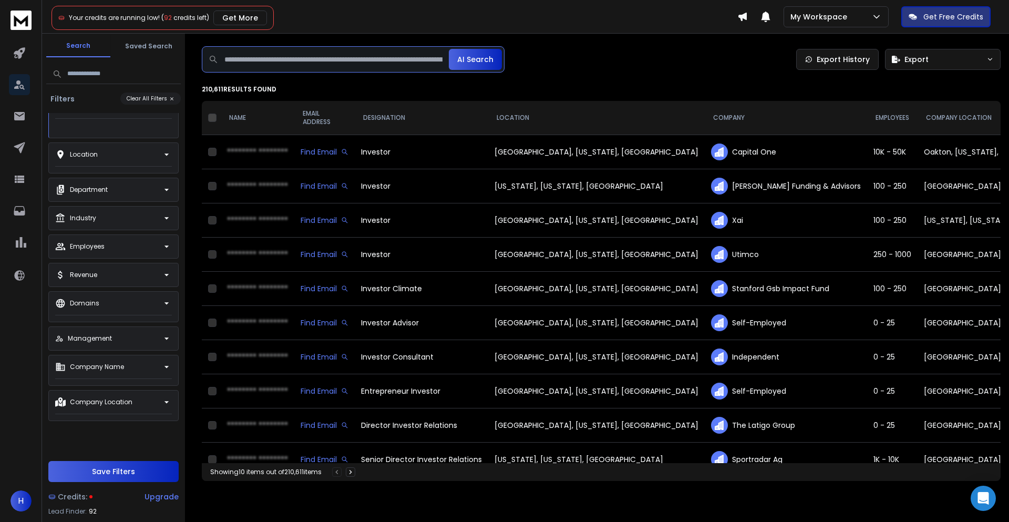
click at [106, 361] on div "Company Name" at bounding box center [89, 366] width 69 height 11
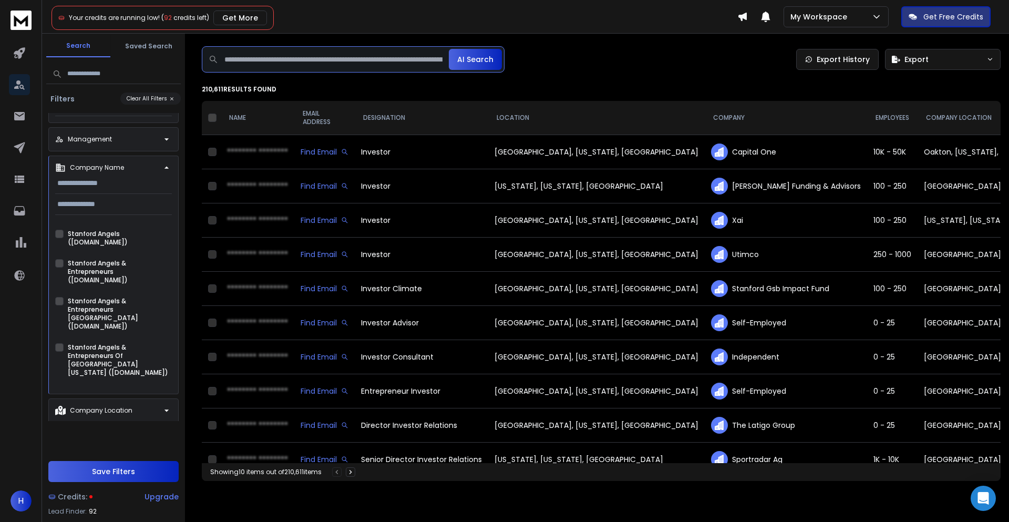
click at [115, 184] on input "**********" at bounding box center [113, 183] width 117 height 21
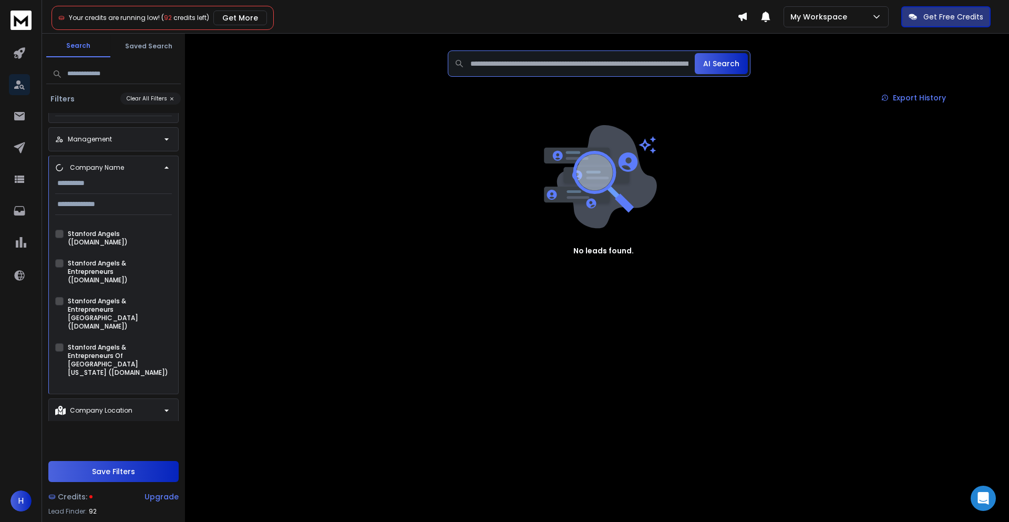
scroll to position [151, 0]
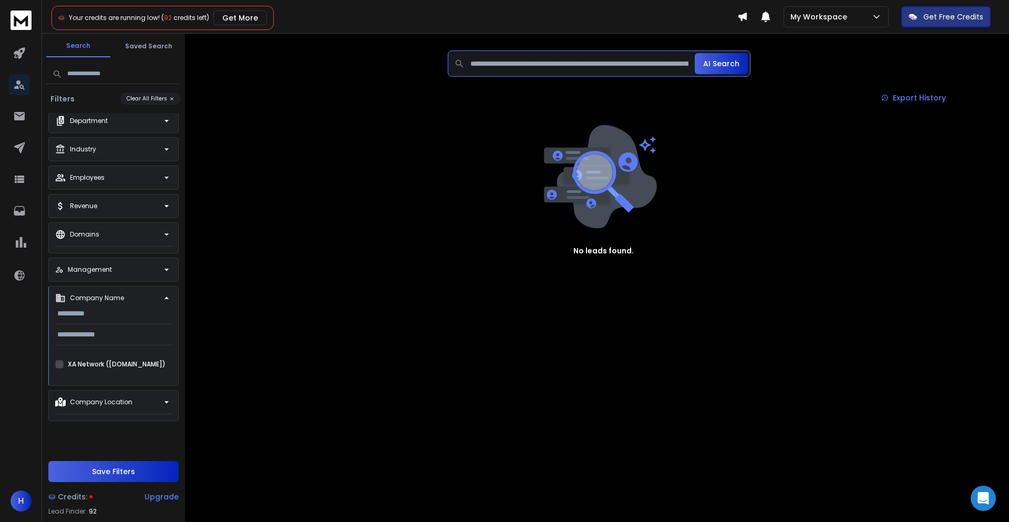
type input "**********"
click at [91, 367] on label "XA Network ([DOMAIN_NAME])" at bounding box center [117, 364] width 98 height 8
click at [64, 367] on \(xanetwork\ "XA Network ([DOMAIN_NAME])" at bounding box center [59, 364] width 8 height 8
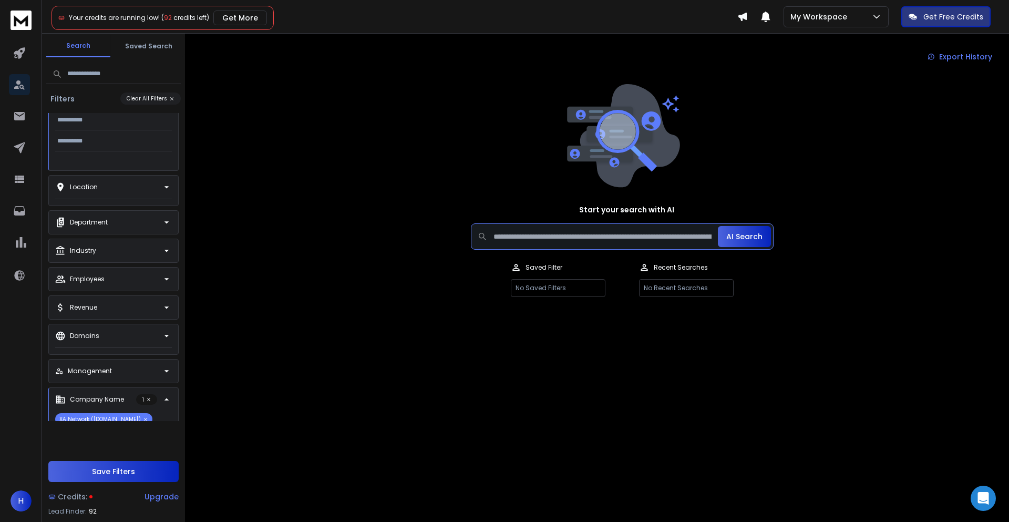
scroll to position [0, 0]
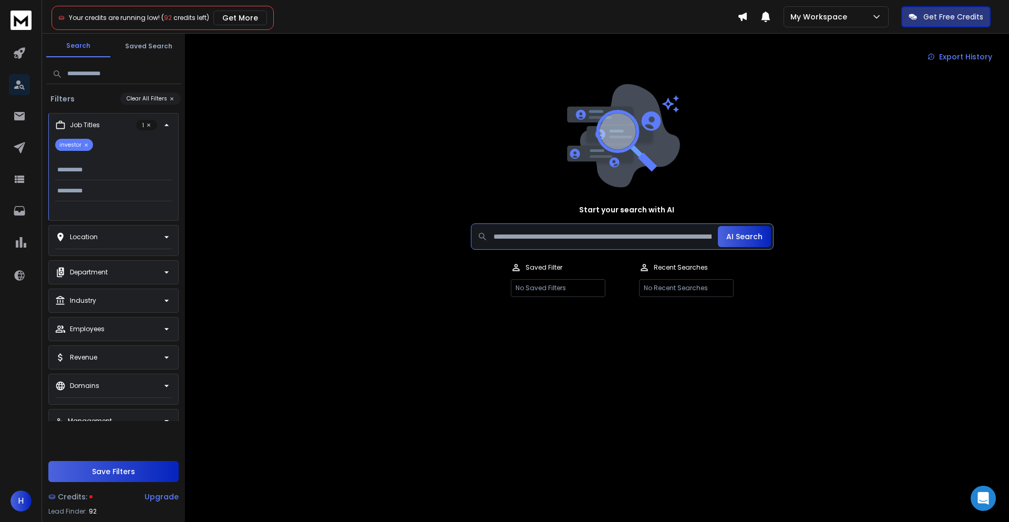
click at [85, 144] on icon at bounding box center [86, 144] width 5 height 5
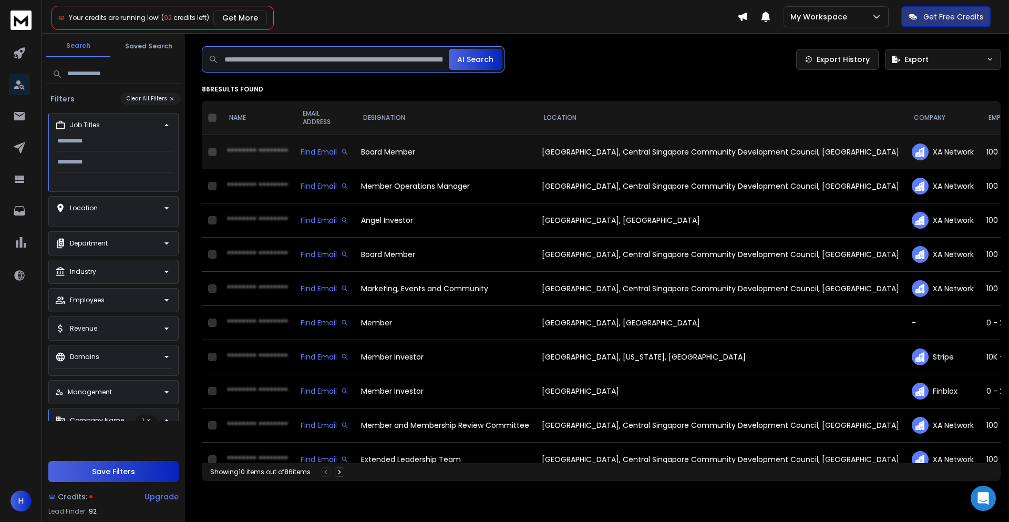
click at [319, 152] on div "Find Email" at bounding box center [324, 152] width 48 height 11
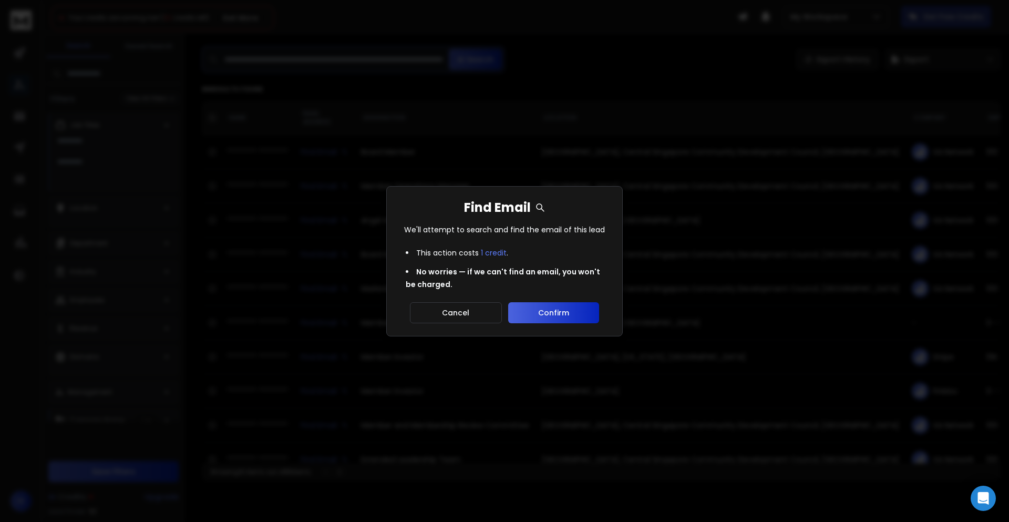
click at [561, 313] on button "Confirm" at bounding box center [553, 312] width 91 height 21
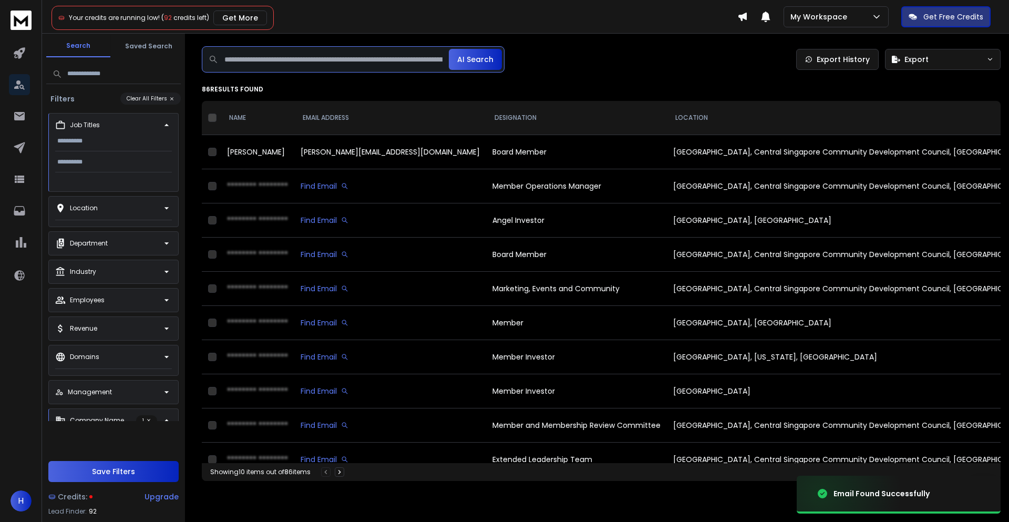
click at [658, 66] on div "AI Search Export History Export" at bounding box center [601, 59] width 798 height 26
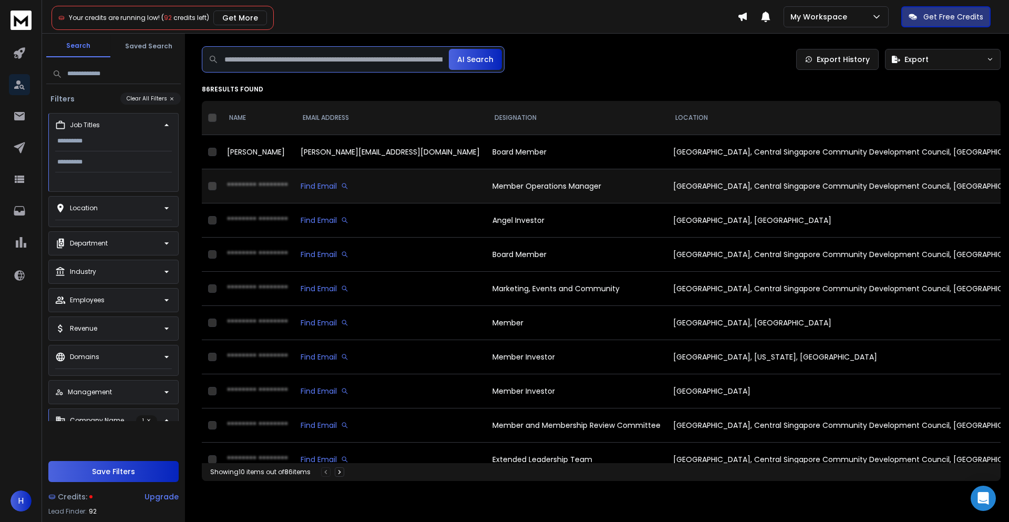
click at [330, 187] on div "Find Email" at bounding box center [389, 186] width 179 height 11
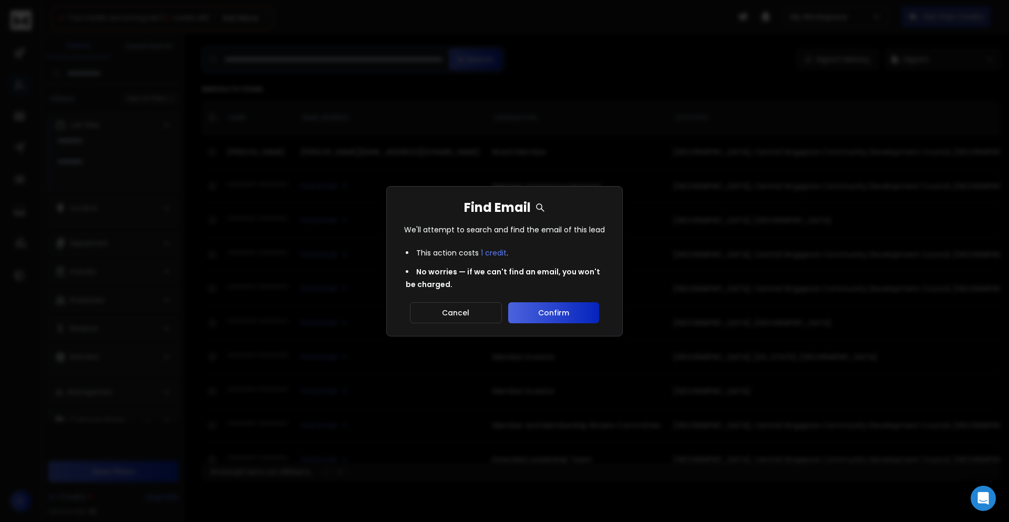
click at [564, 304] on button "Confirm" at bounding box center [553, 312] width 91 height 21
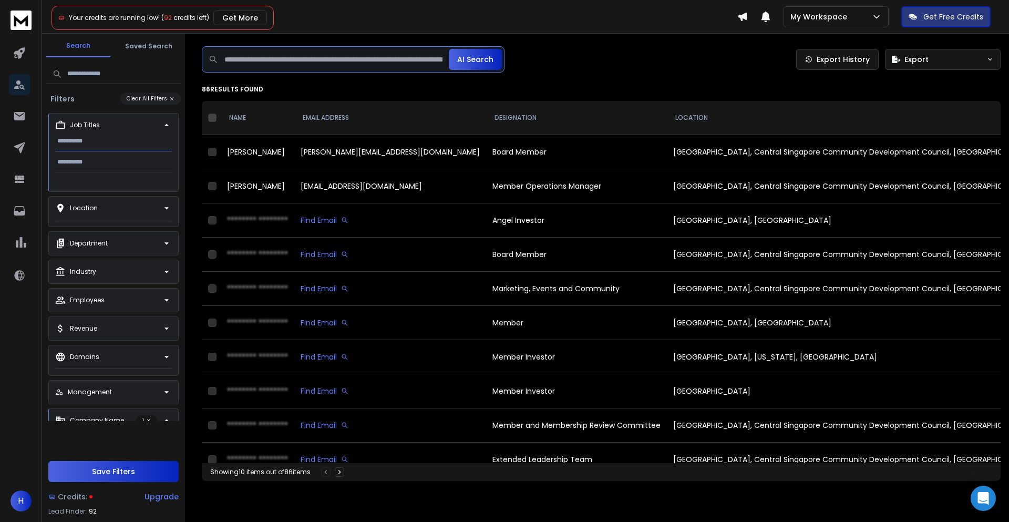
click at [94, 139] on input at bounding box center [113, 140] width 117 height 21
type input "********"
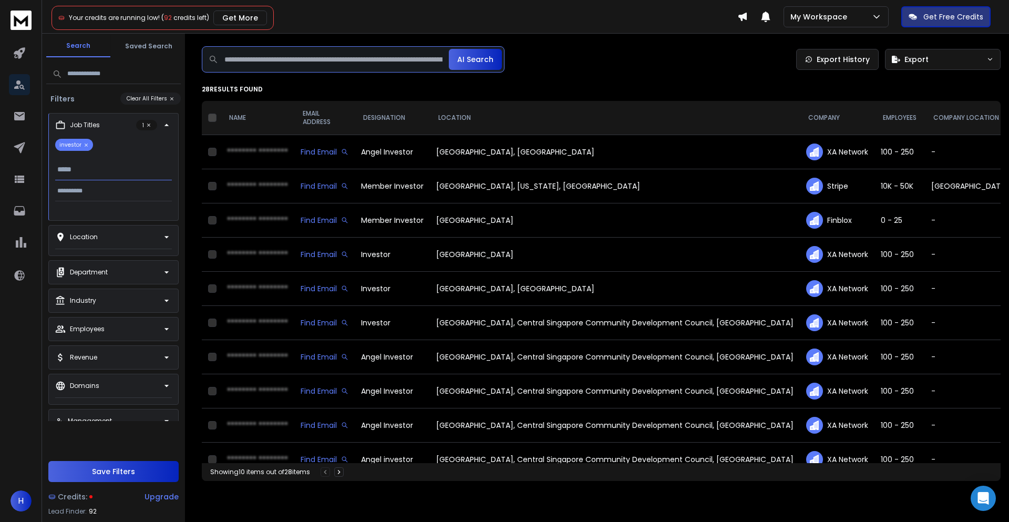
type input "******"
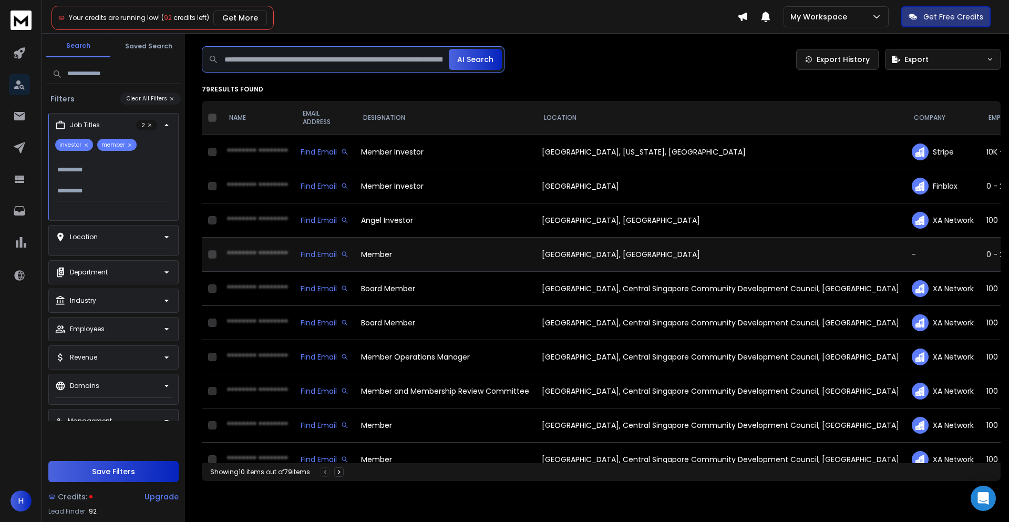
click at [318, 255] on div "Find Email" at bounding box center [324, 254] width 48 height 11
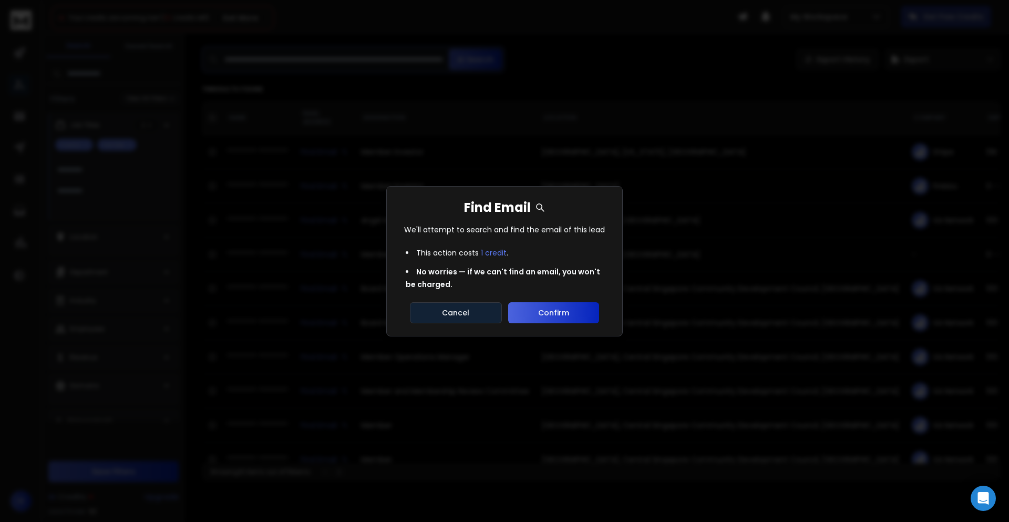
click at [469, 309] on button "Cancel" at bounding box center [456, 312] width 92 height 21
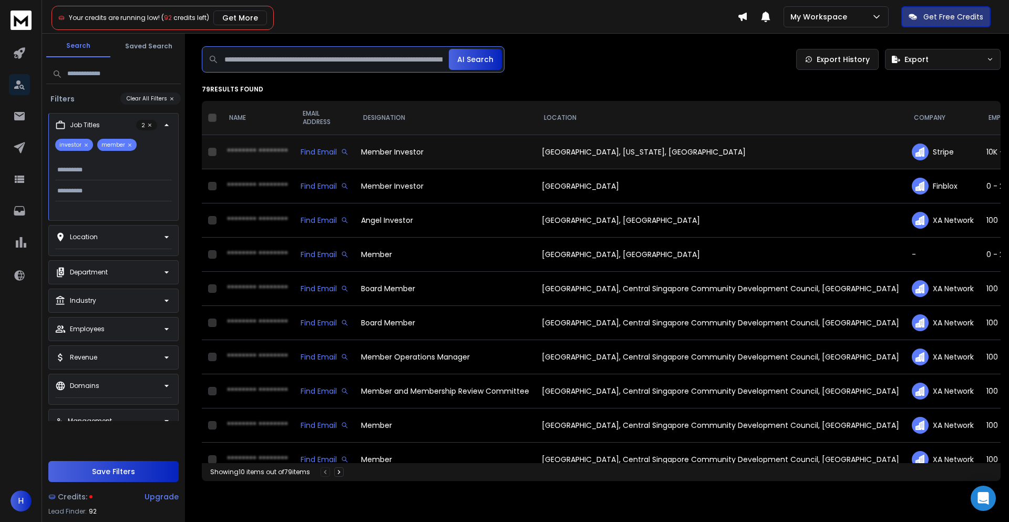
click at [314, 147] on div "Find Email" at bounding box center [324, 152] width 48 height 11
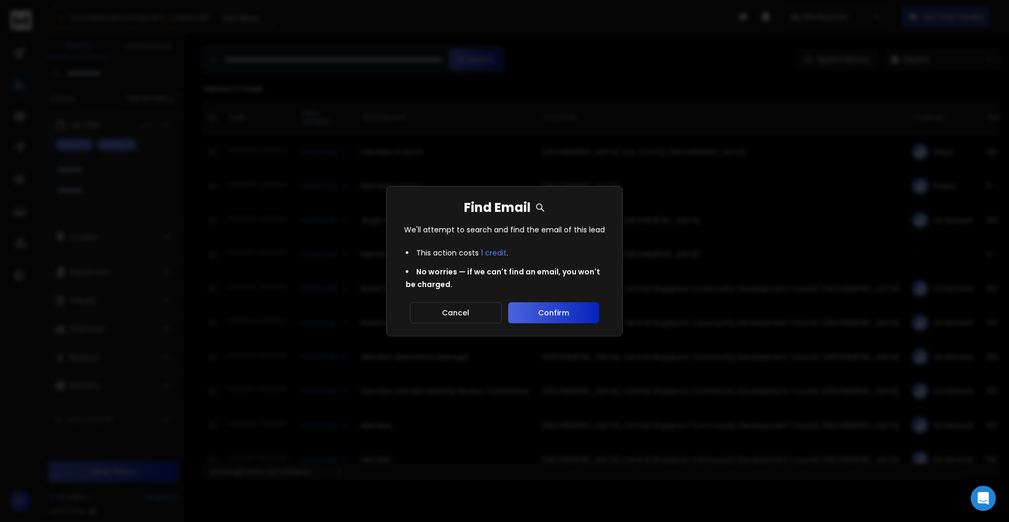
click at [550, 308] on button "Confirm" at bounding box center [553, 312] width 91 height 21
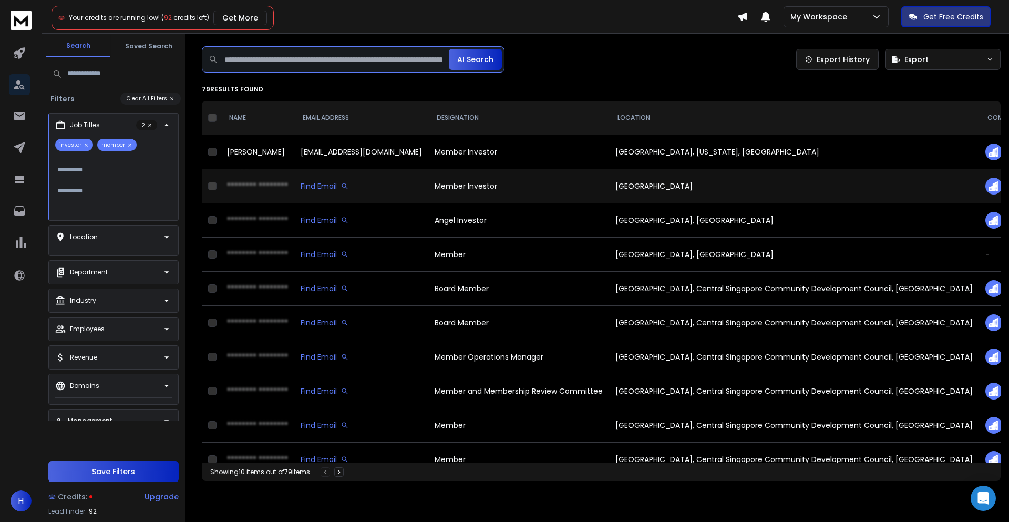
click at [329, 186] on div "Find Email" at bounding box center [360, 186] width 121 height 11
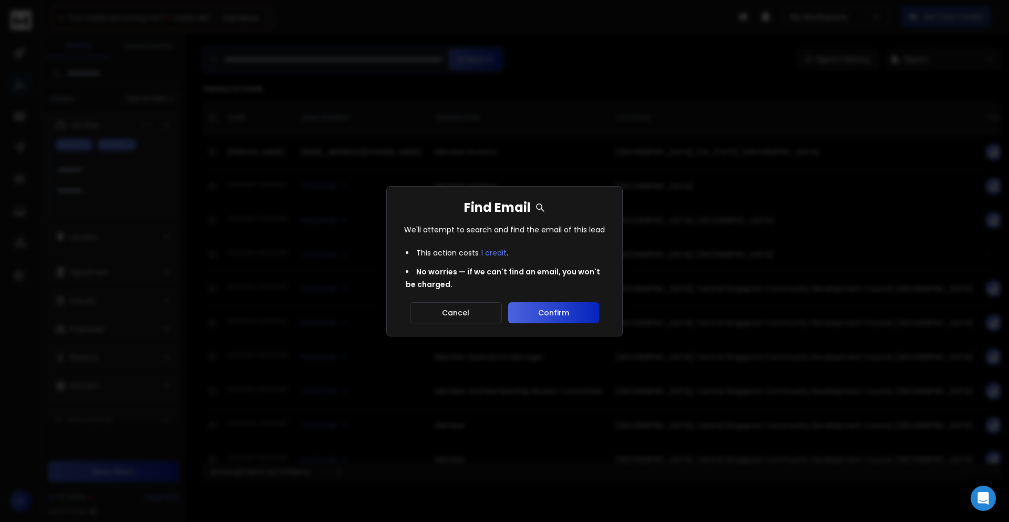
click at [535, 308] on button "Confirm" at bounding box center [553, 312] width 91 height 21
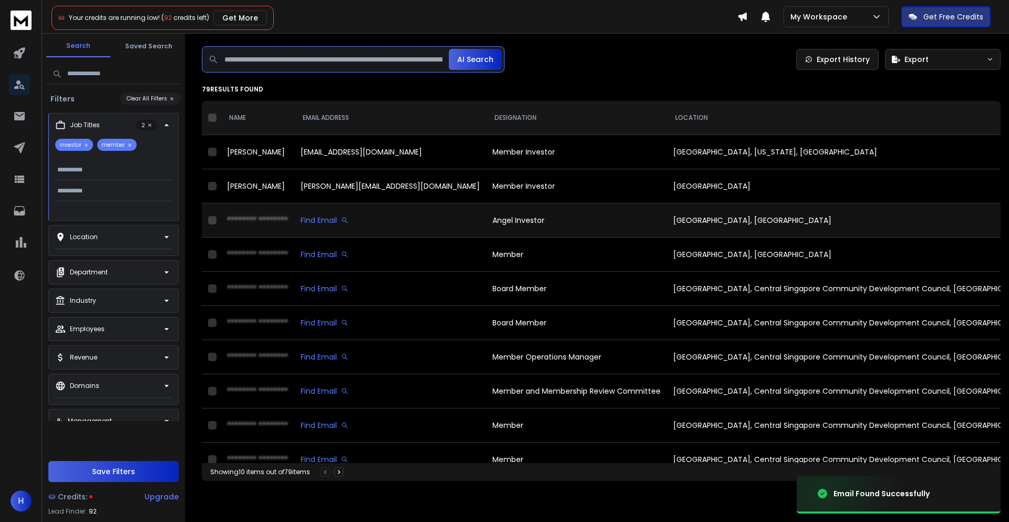
click at [313, 219] on div "Find Email" at bounding box center [389, 220] width 179 height 11
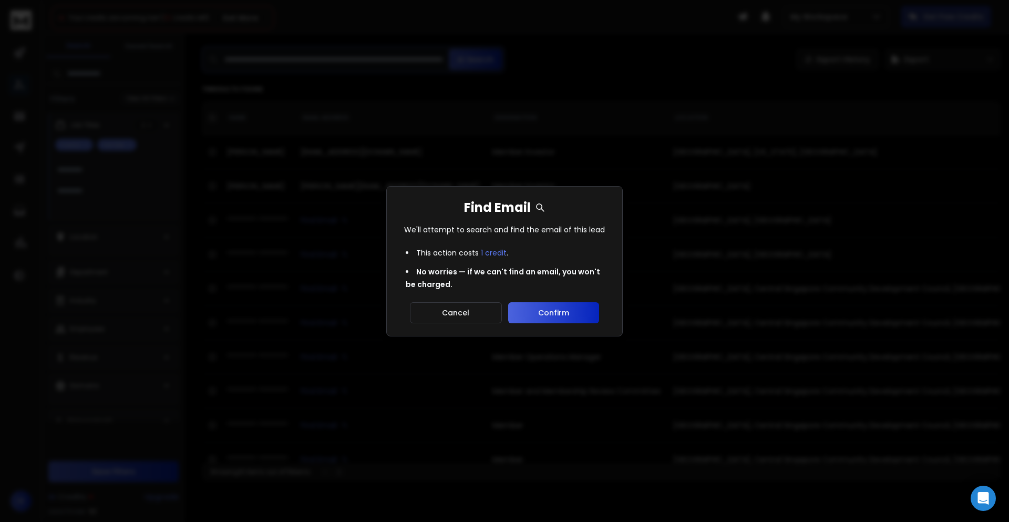
click at [522, 312] on button "Confirm" at bounding box center [553, 312] width 91 height 21
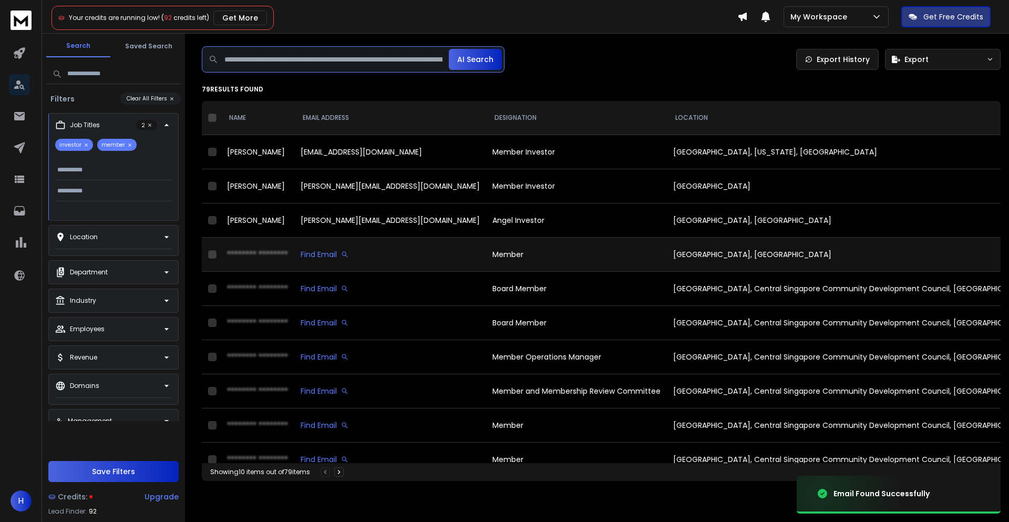
click at [335, 256] on div "Find Email" at bounding box center [389, 254] width 179 height 11
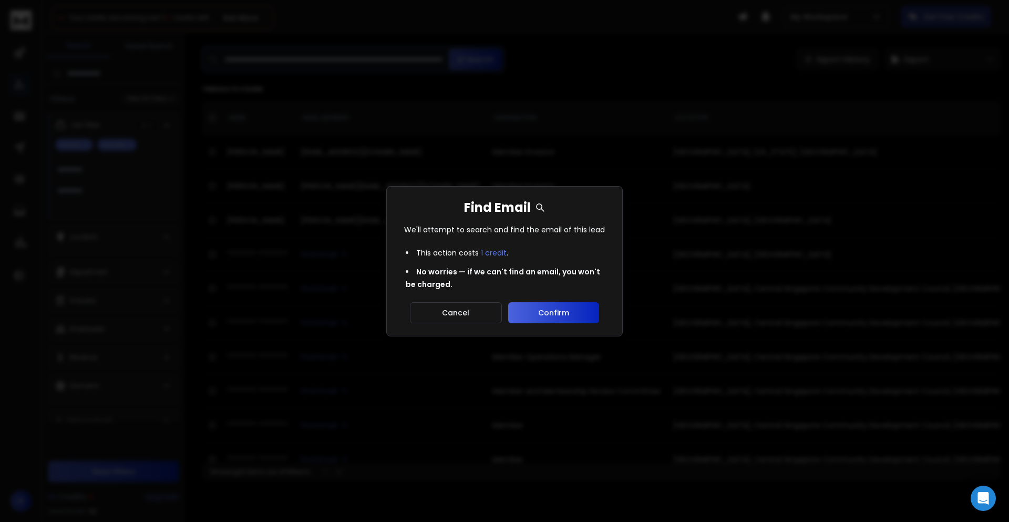
click at [564, 313] on button "Confirm" at bounding box center [553, 312] width 91 height 21
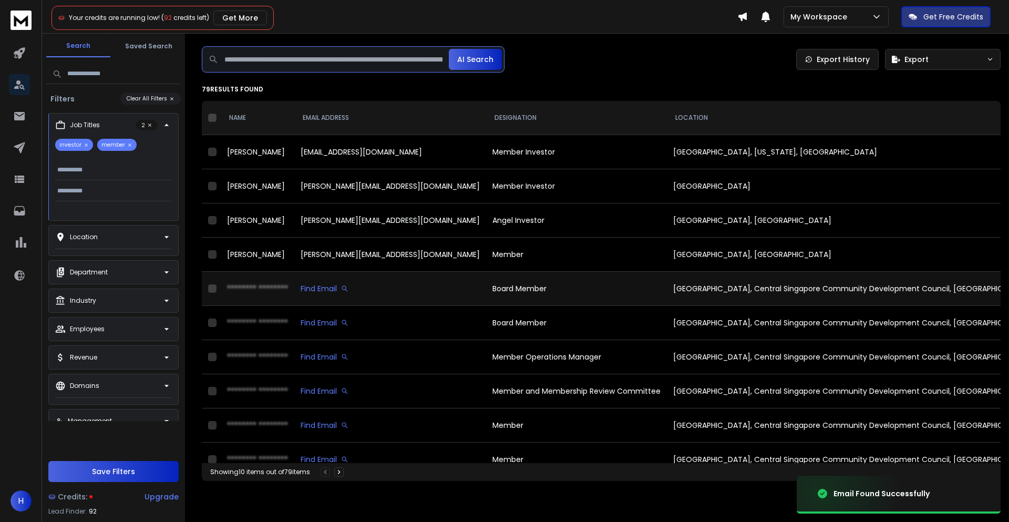
click at [338, 287] on div "Find Email" at bounding box center [389, 288] width 179 height 11
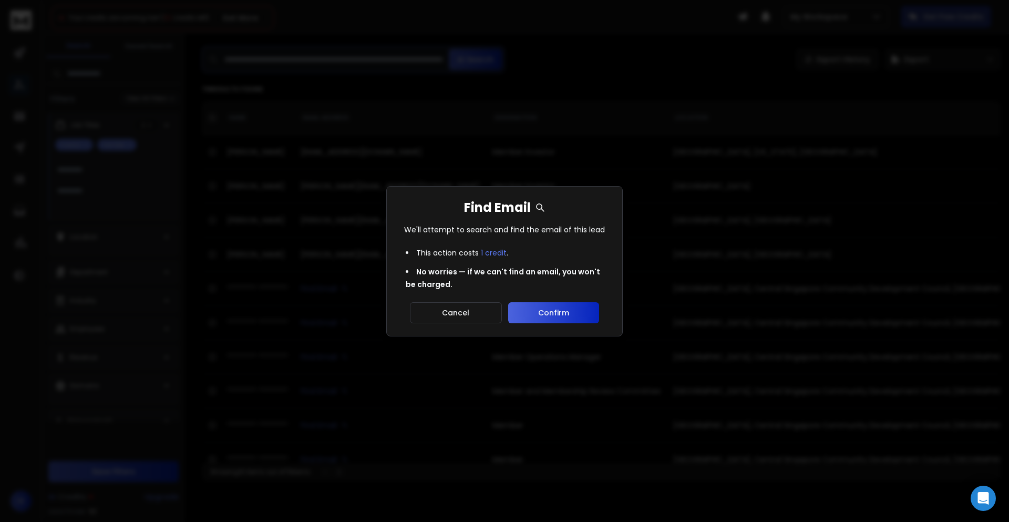
click at [547, 317] on button "Confirm" at bounding box center [553, 312] width 91 height 21
